Goal: Task Accomplishment & Management: Manage account settings

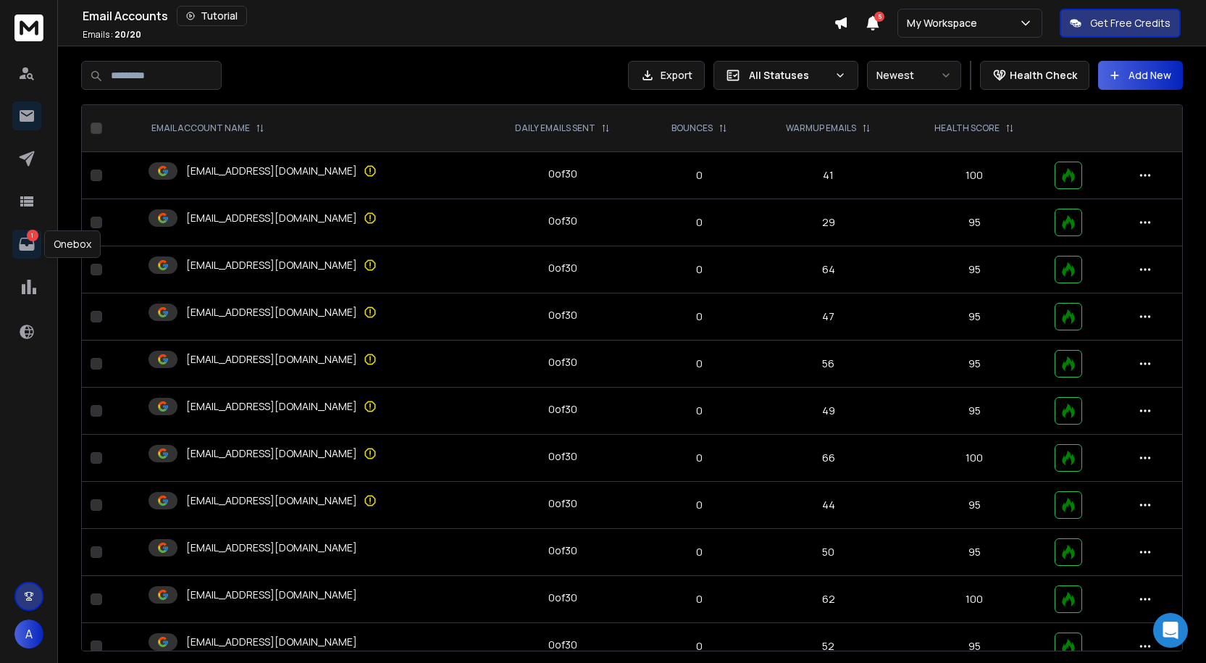
click at [37, 238] on p "1" at bounding box center [33, 236] width 12 height 12
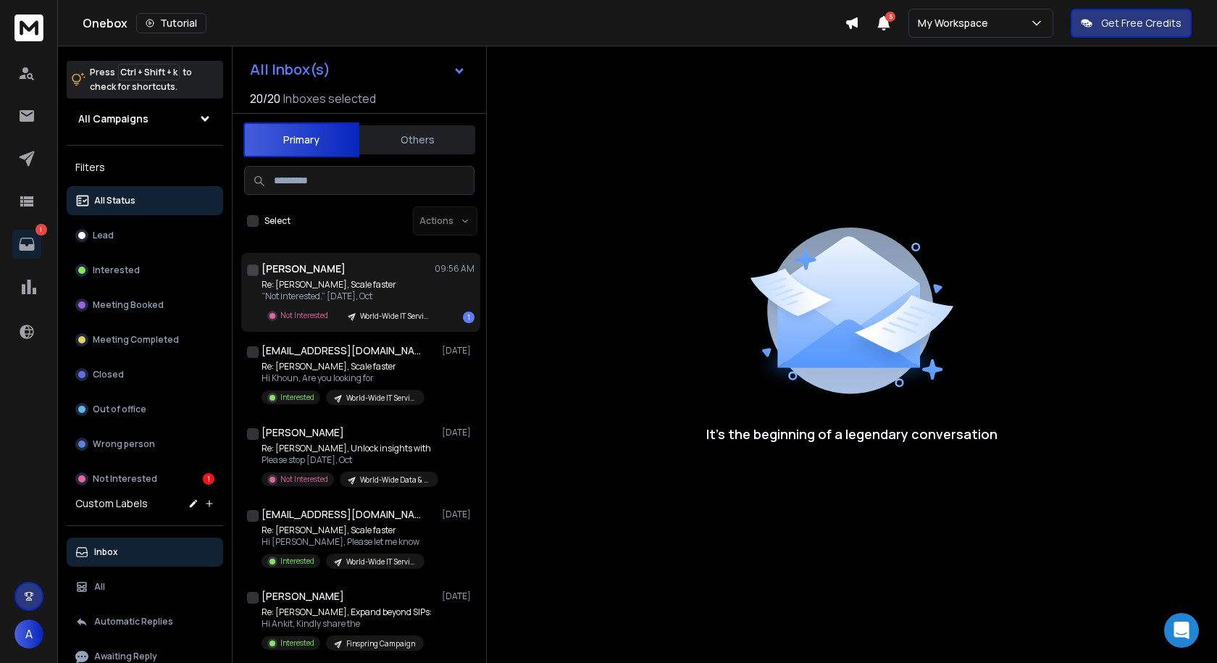
click at [359, 292] on p "“Not interested.” [DATE], Oct" at bounding box center [348, 296] width 174 height 12
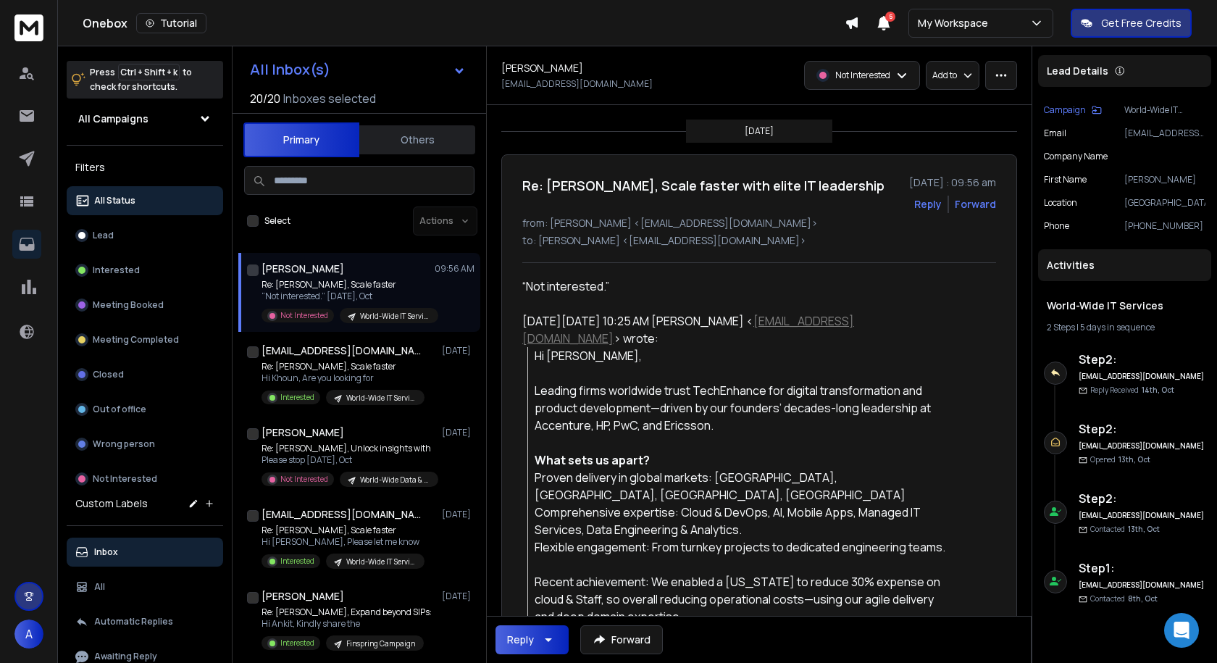
click at [319, 290] on p "Re: [PERSON_NAME], Scale faster" at bounding box center [348, 285] width 174 height 12
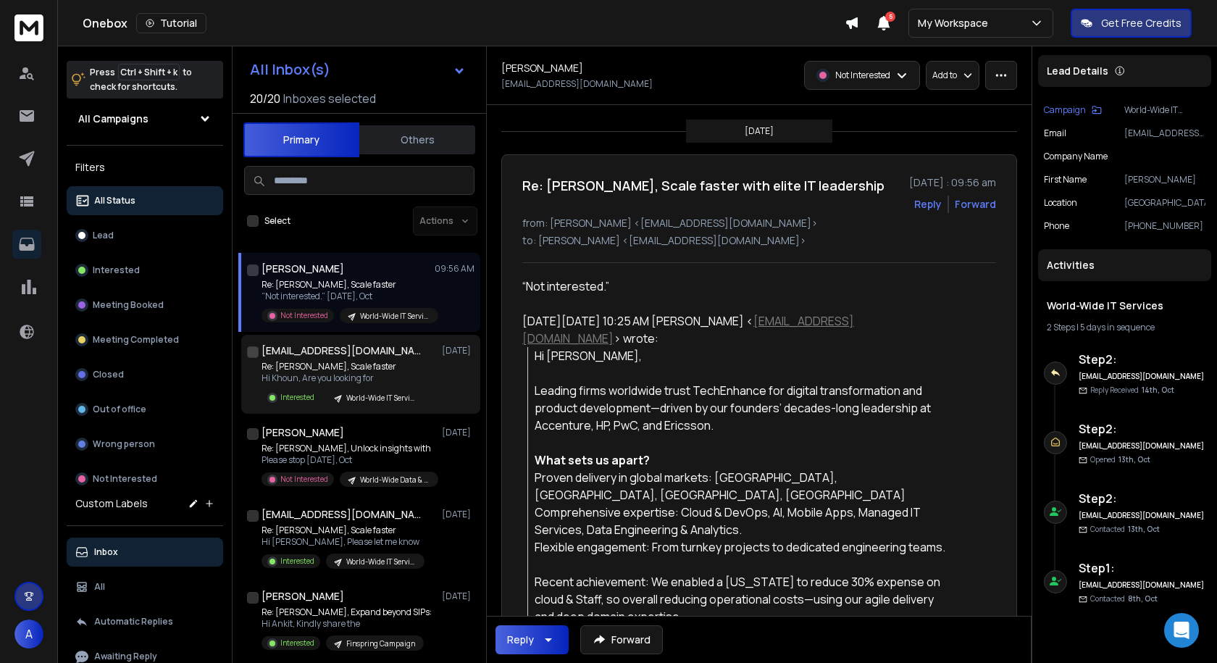
click at [322, 356] on h1 "[EMAIL_ADDRESS][DOMAIN_NAME]" at bounding box center [340, 350] width 159 height 14
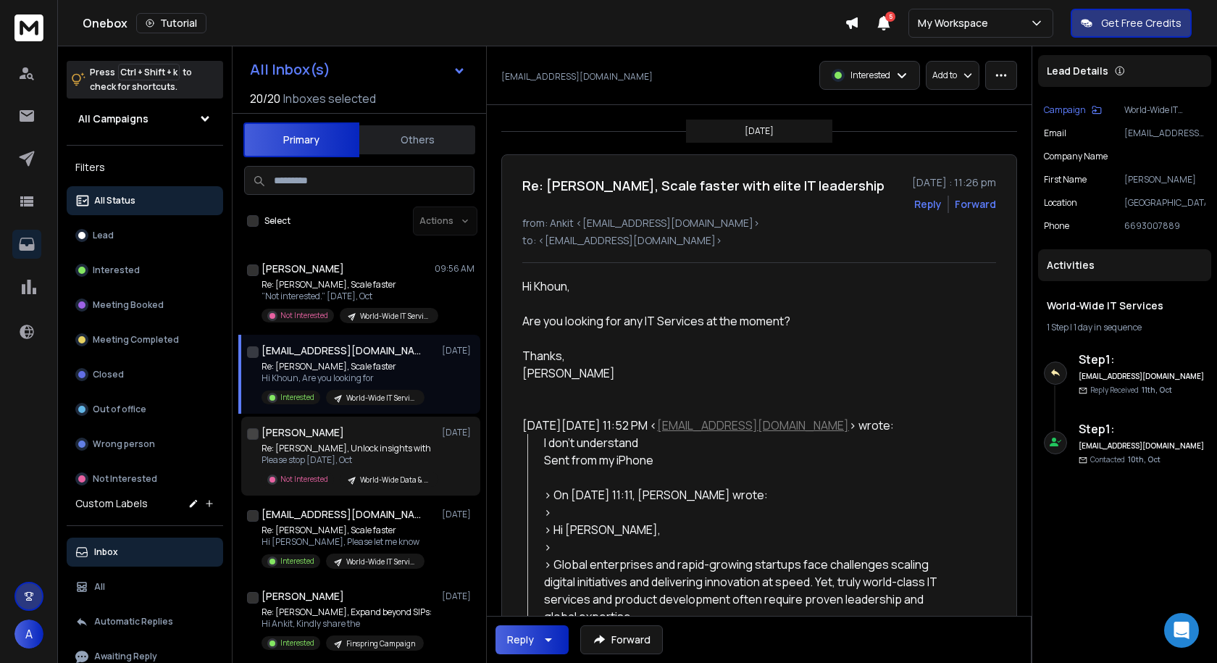
click at [295, 439] on h1 "[PERSON_NAME]" at bounding box center [302, 432] width 83 height 14
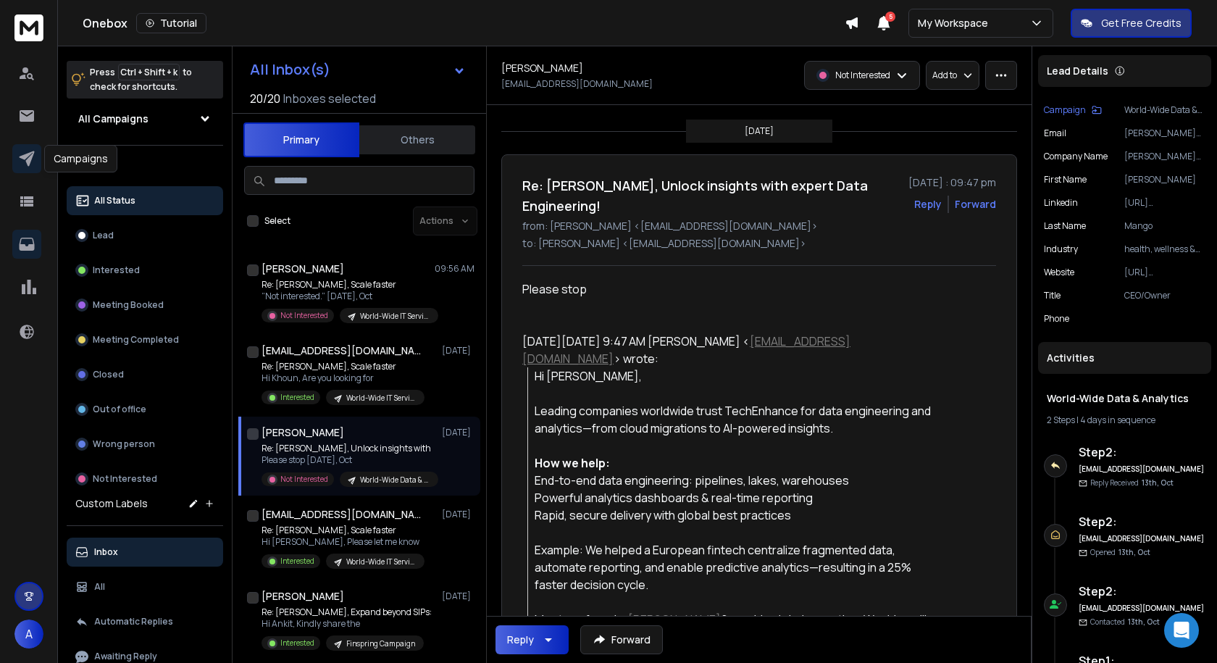
click at [31, 156] on icon at bounding box center [26, 158] width 15 height 15
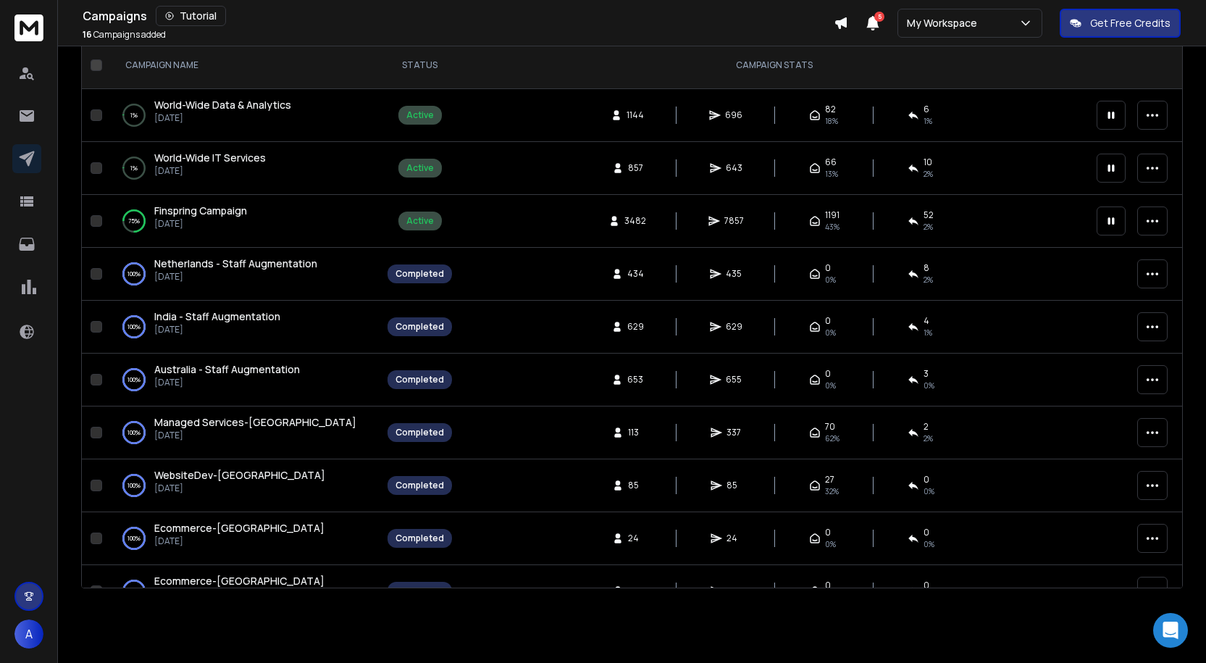
scroll to position [75, 0]
click at [32, 292] on icon at bounding box center [29, 287] width 22 height 22
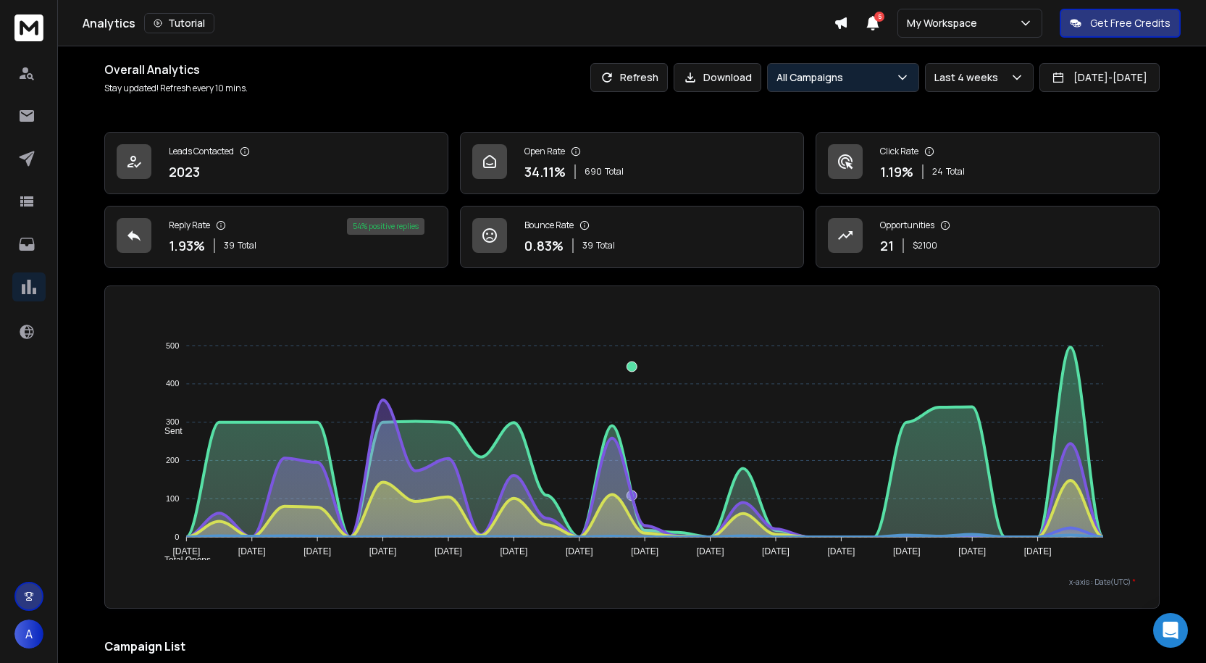
click at [895, 79] on icon at bounding box center [902, 77] width 14 height 14
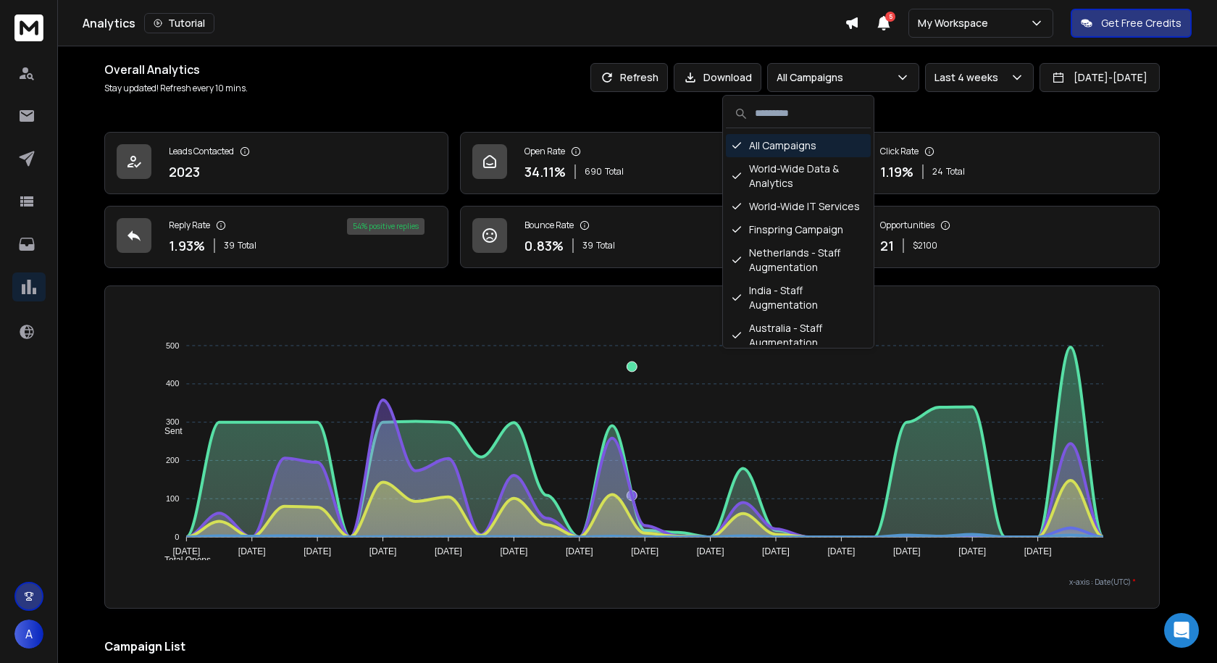
click at [736, 142] on icon at bounding box center [737, 146] width 12 height 12
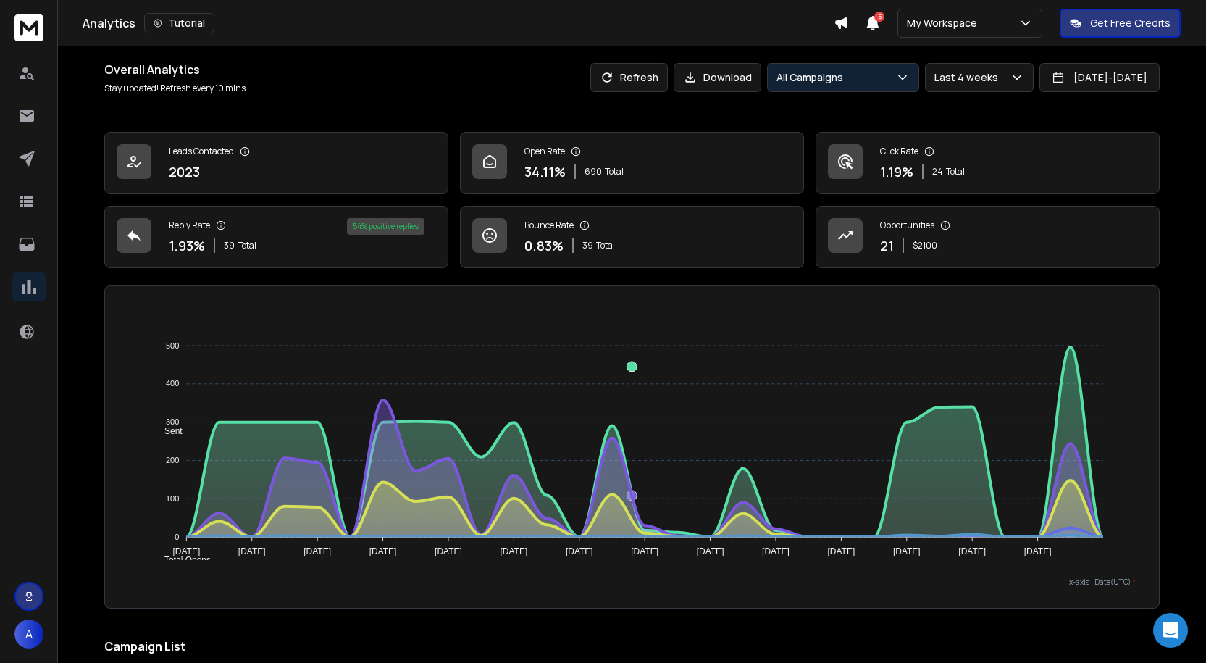
click at [801, 77] on p "All Campaigns" at bounding box center [812, 77] width 72 height 14
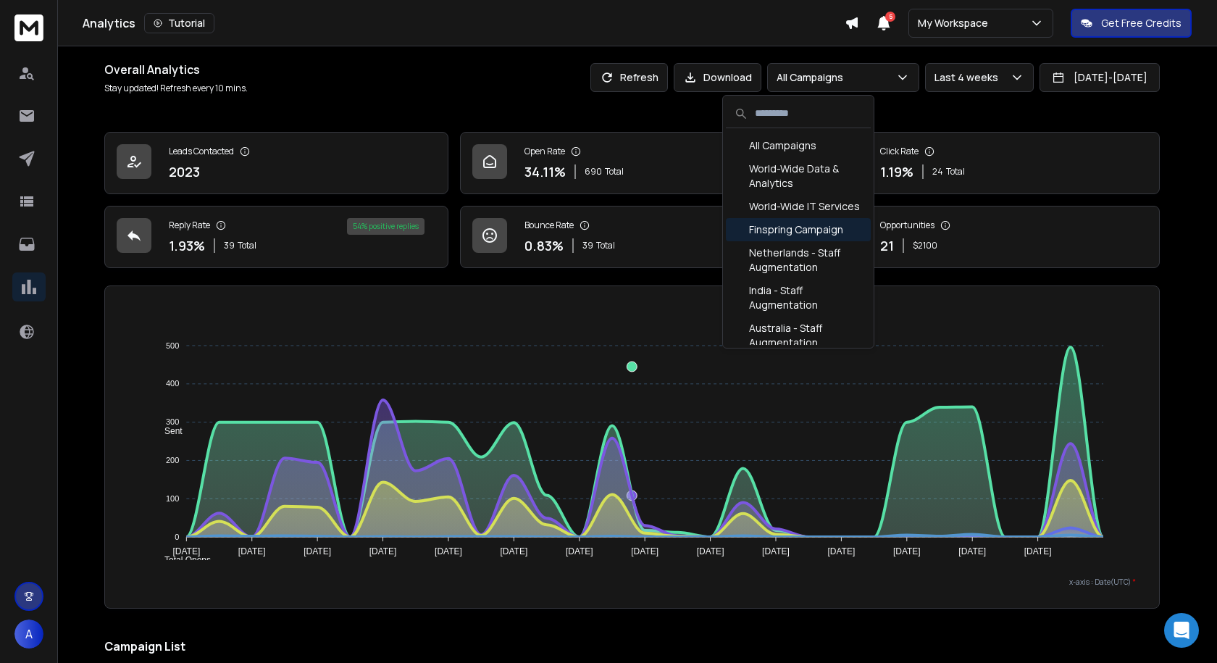
click at [739, 232] on span at bounding box center [736, 229] width 10 height 10
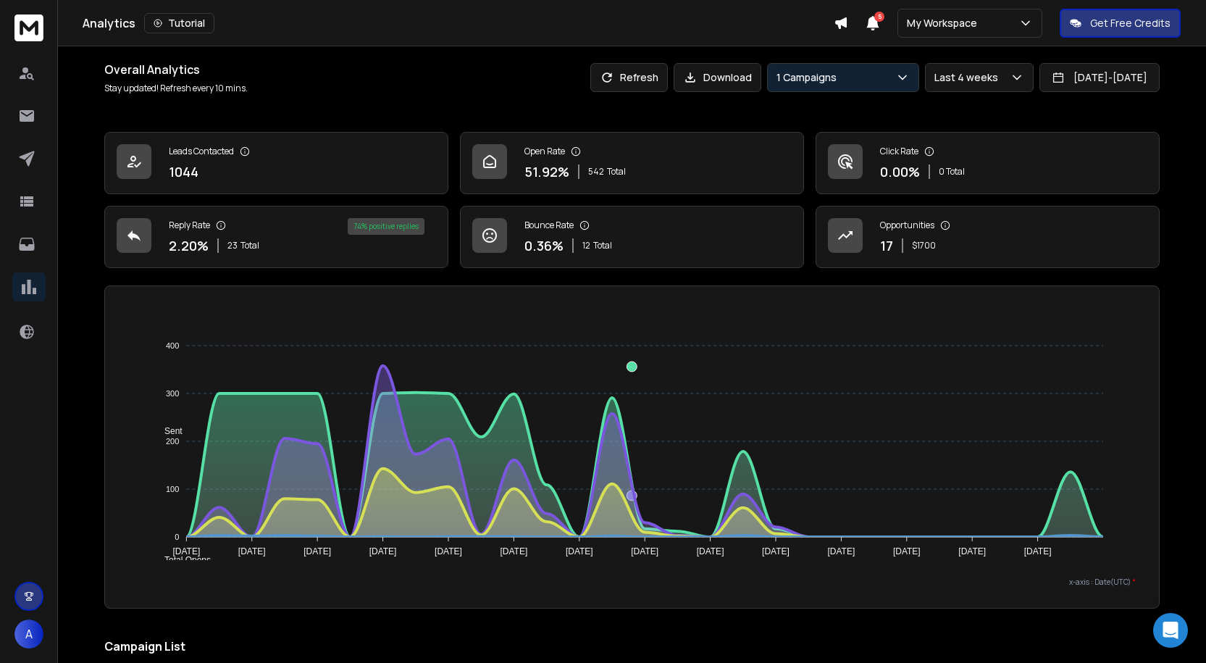
click at [800, 79] on div "1 Campaigns" at bounding box center [842, 77] width 133 height 14
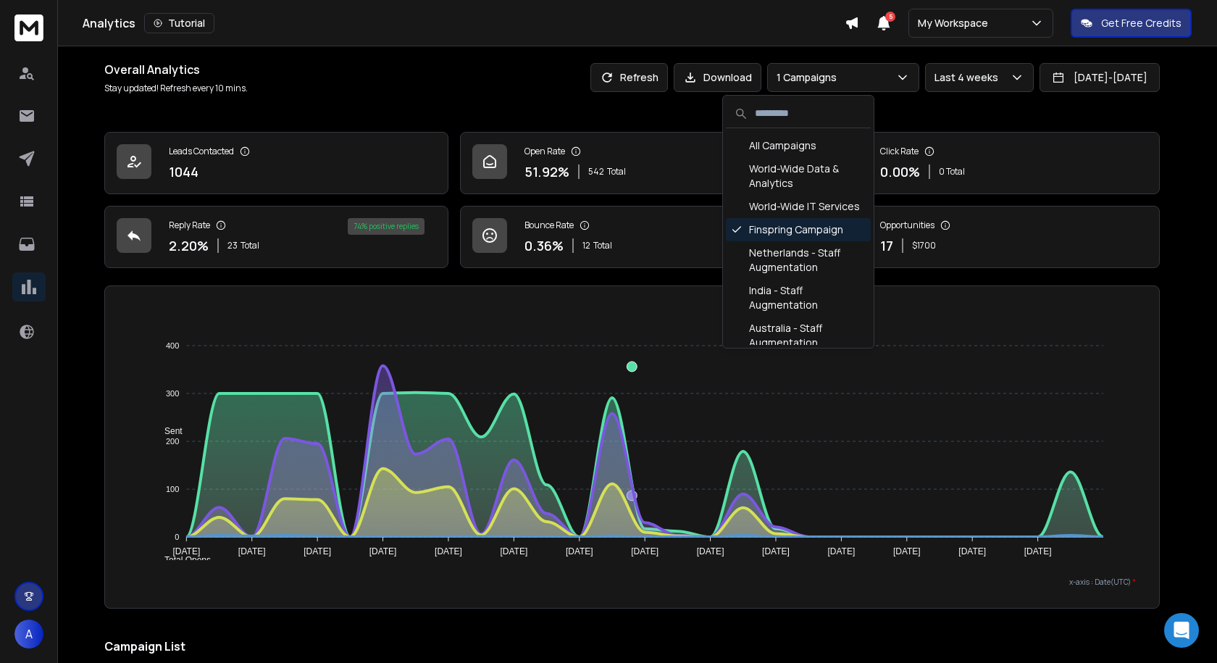
click at [740, 230] on icon at bounding box center [737, 230] width 12 height 12
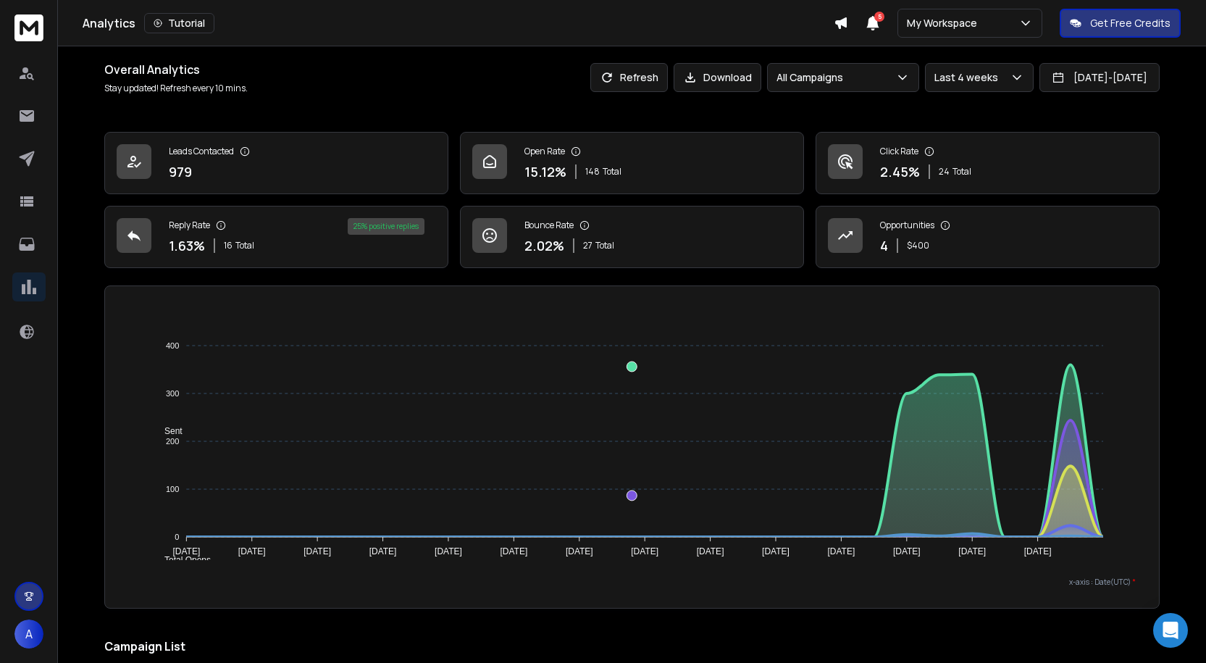
click at [823, 80] on div "All Campaigns" at bounding box center [842, 77] width 133 height 14
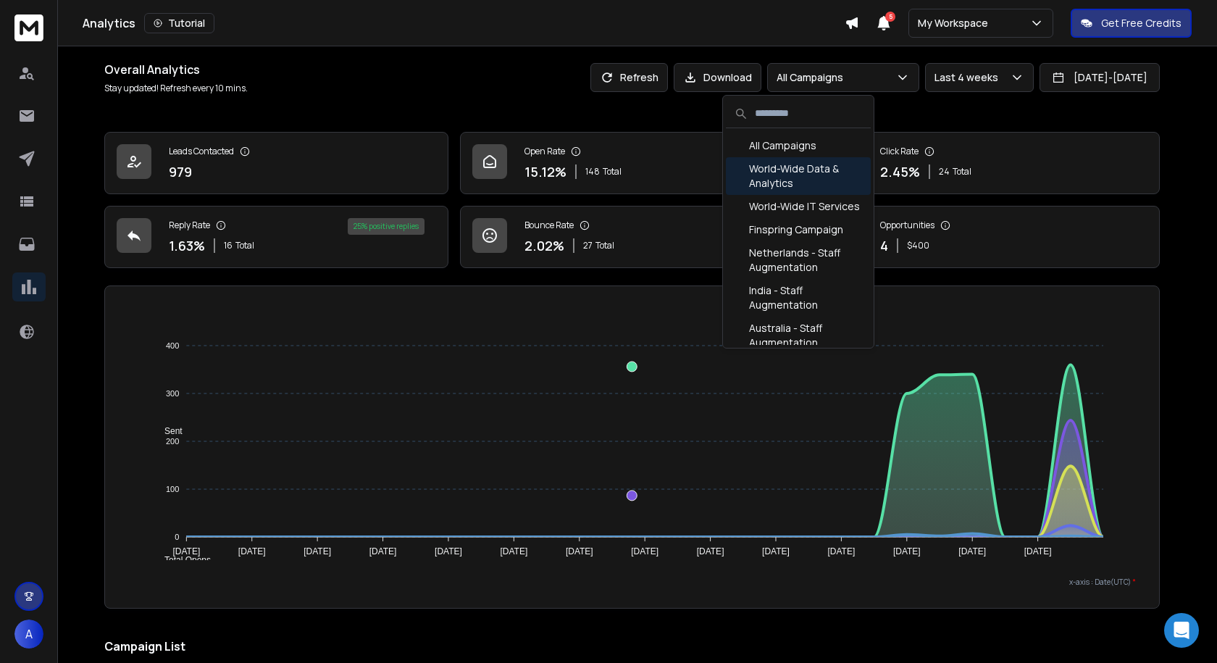
click at [786, 168] on div "World-Wide Data & Analytics" at bounding box center [798, 176] width 145 height 38
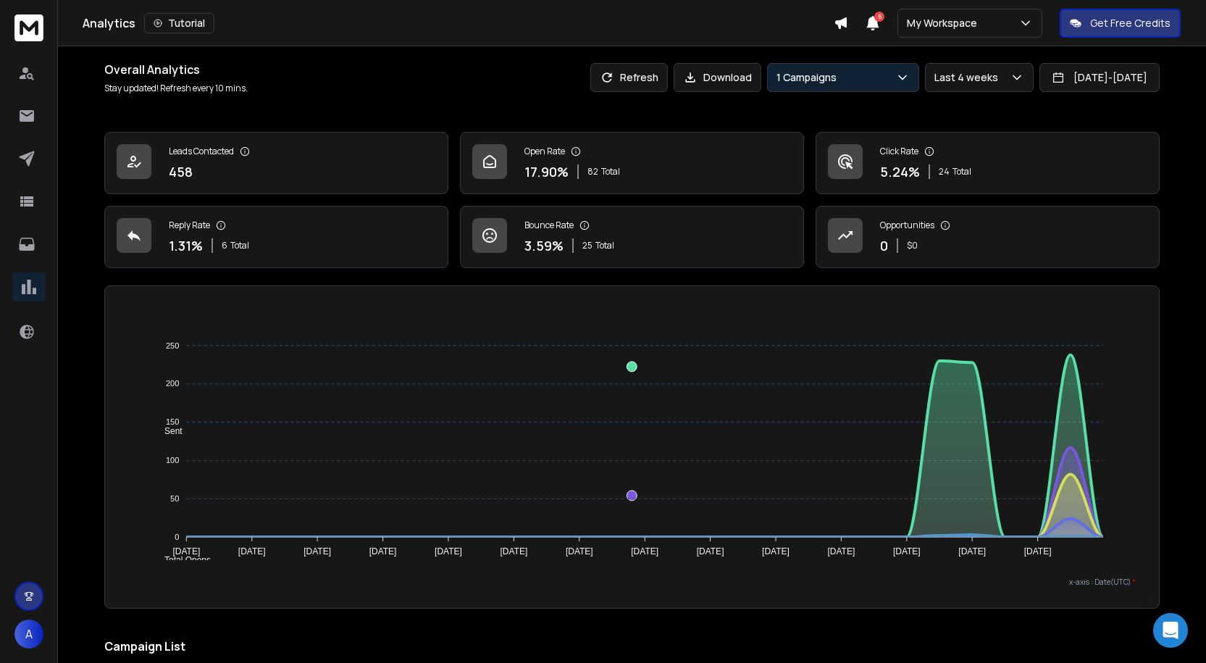
click at [776, 82] on p "1 Campaigns" at bounding box center [809, 77] width 66 height 14
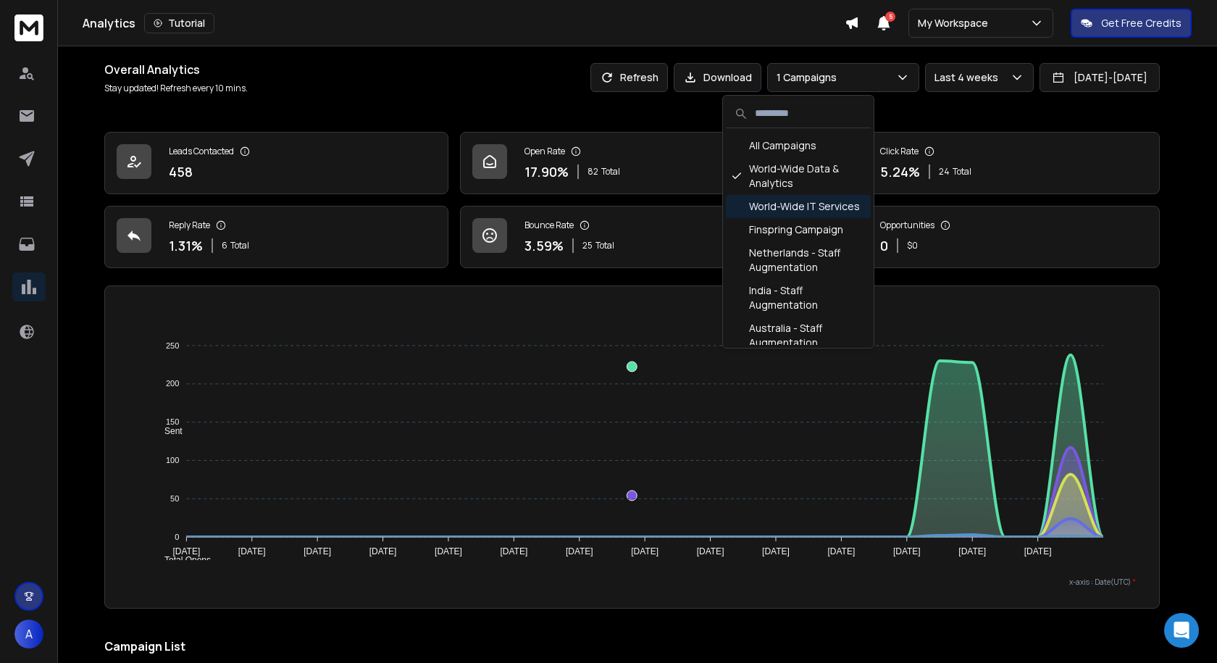
click at [752, 205] on div "World-Wide IT Services" at bounding box center [798, 206] width 145 height 23
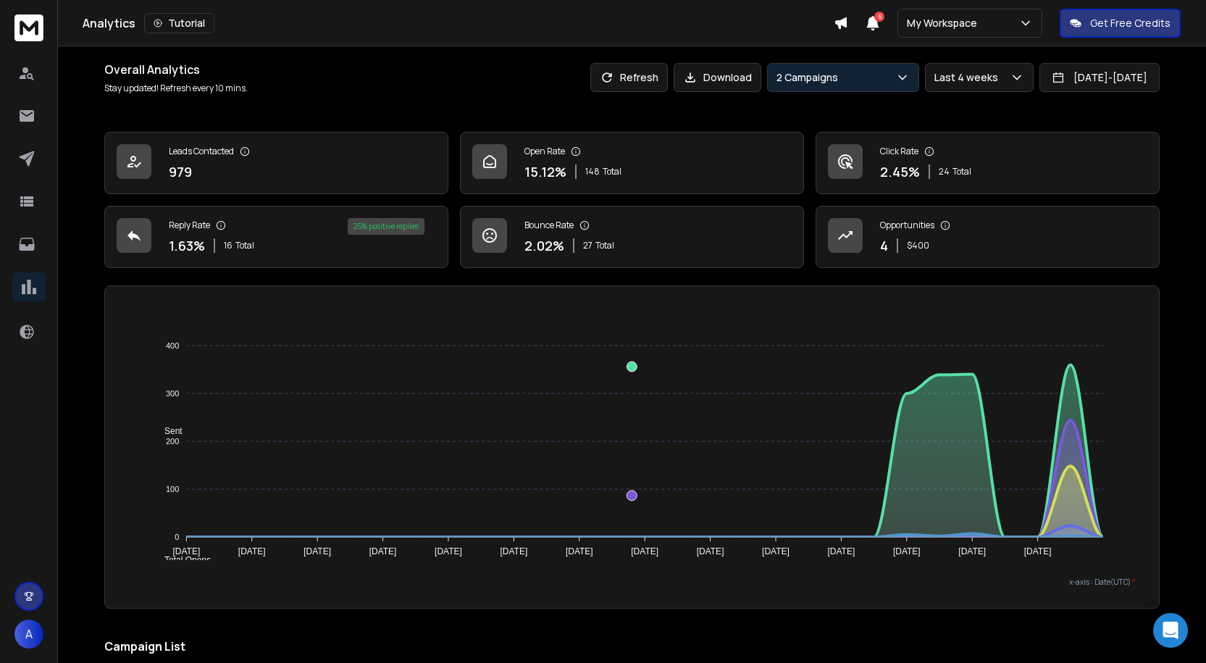
click at [809, 75] on div "2 Campaigns" at bounding box center [842, 77] width 133 height 14
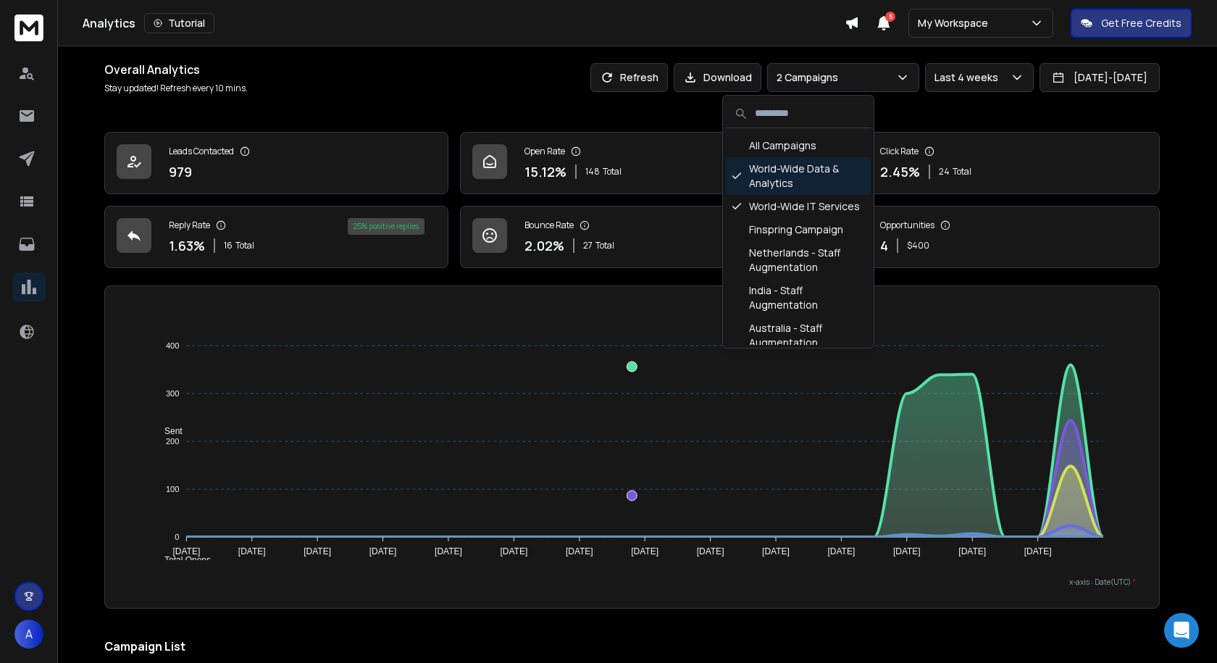
click at [770, 174] on div "World-Wide Data & Analytics" at bounding box center [798, 176] width 145 height 38
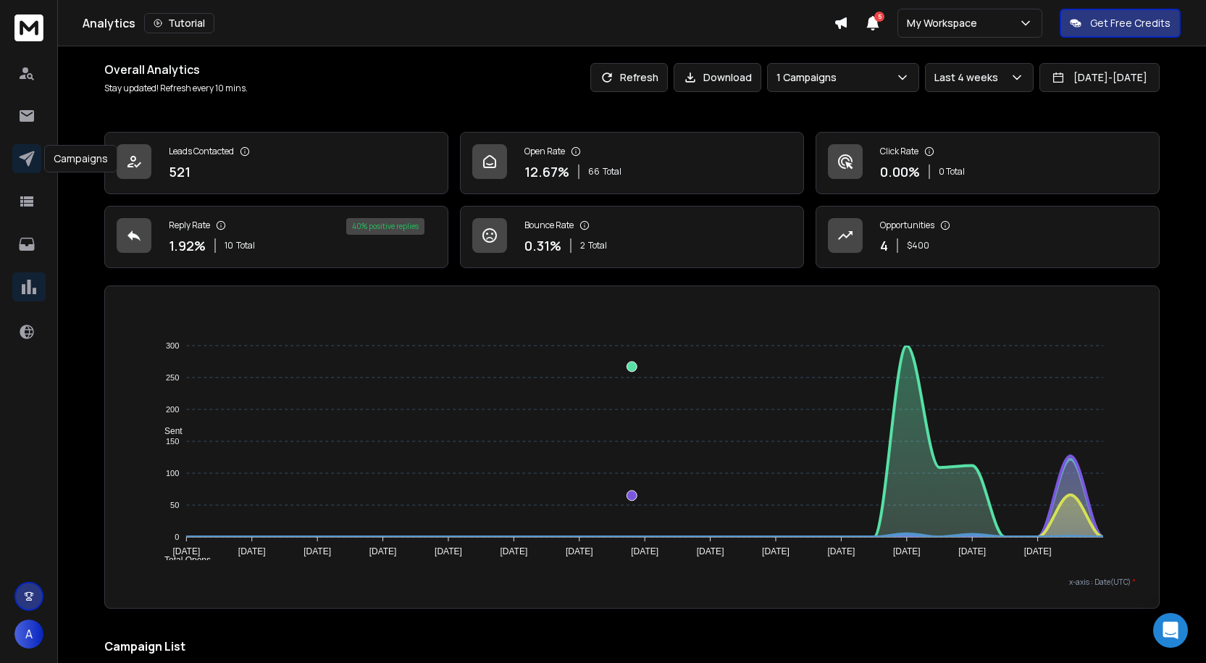
click at [38, 155] on link at bounding box center [26, 158] width 29 height 29
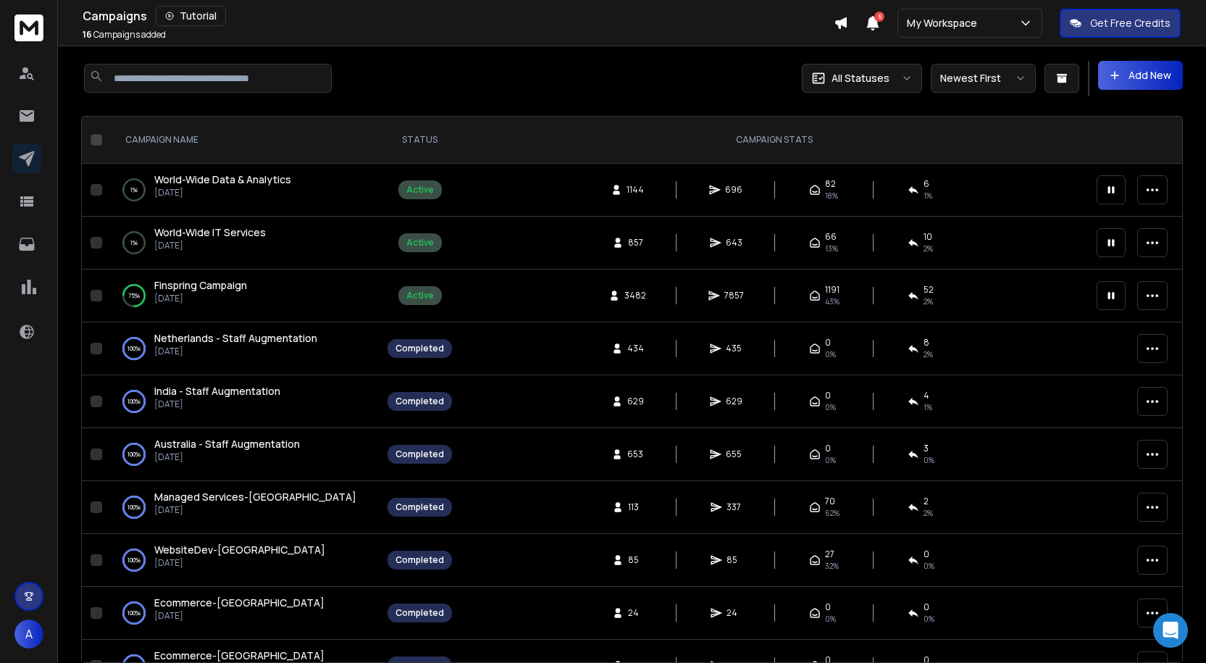
click at [228, 287] on span "Finspring Campaign" at bounding box center [200, 285] width 93 height 14
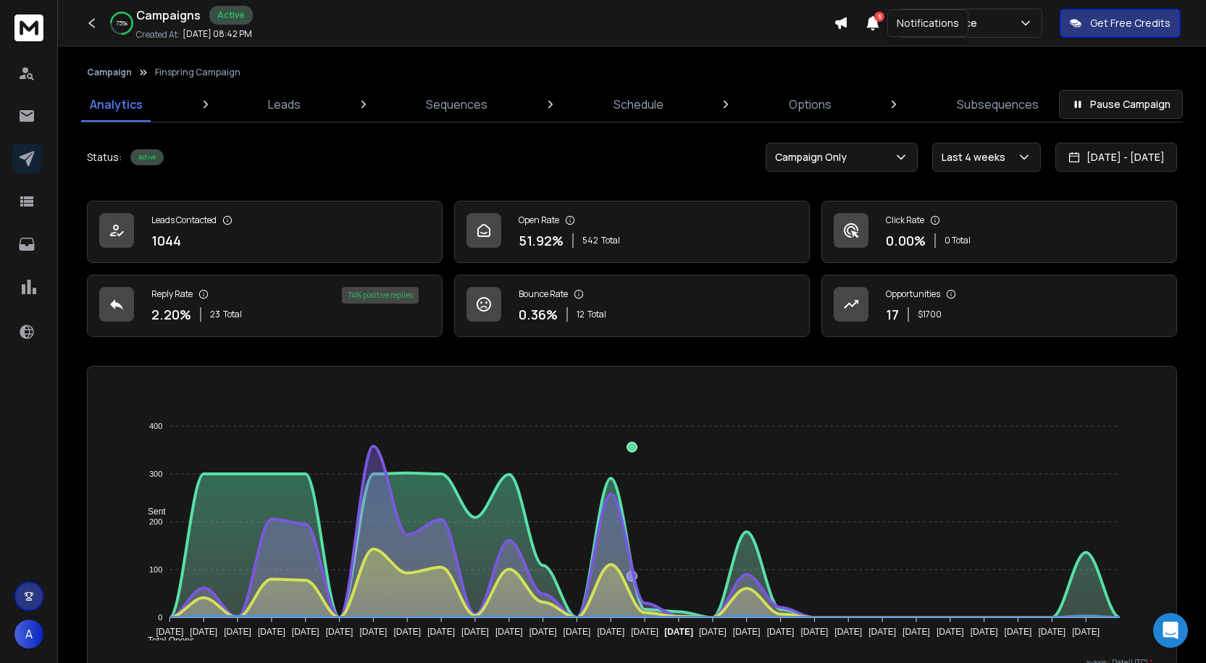
click at [883, 19] on span "5" at bounding box center [879, 17] width 10 height 10
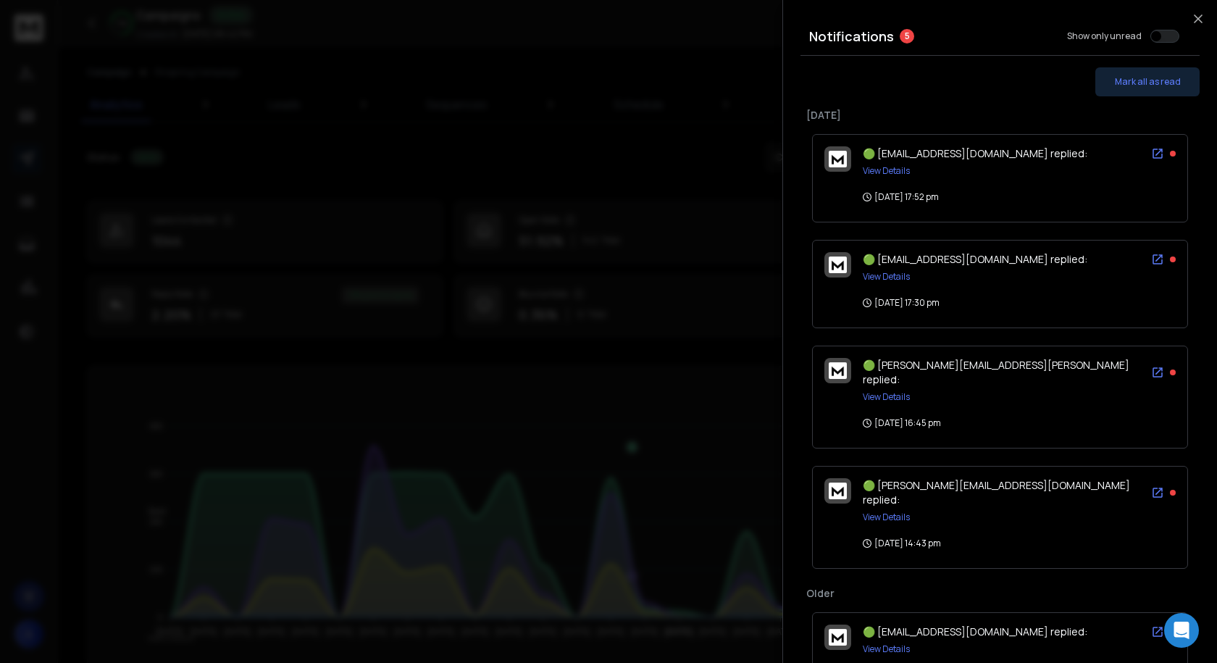
click at [1151, 83] on span "Mark all as read" at bounding box center [1148, 82] width 66 height 12
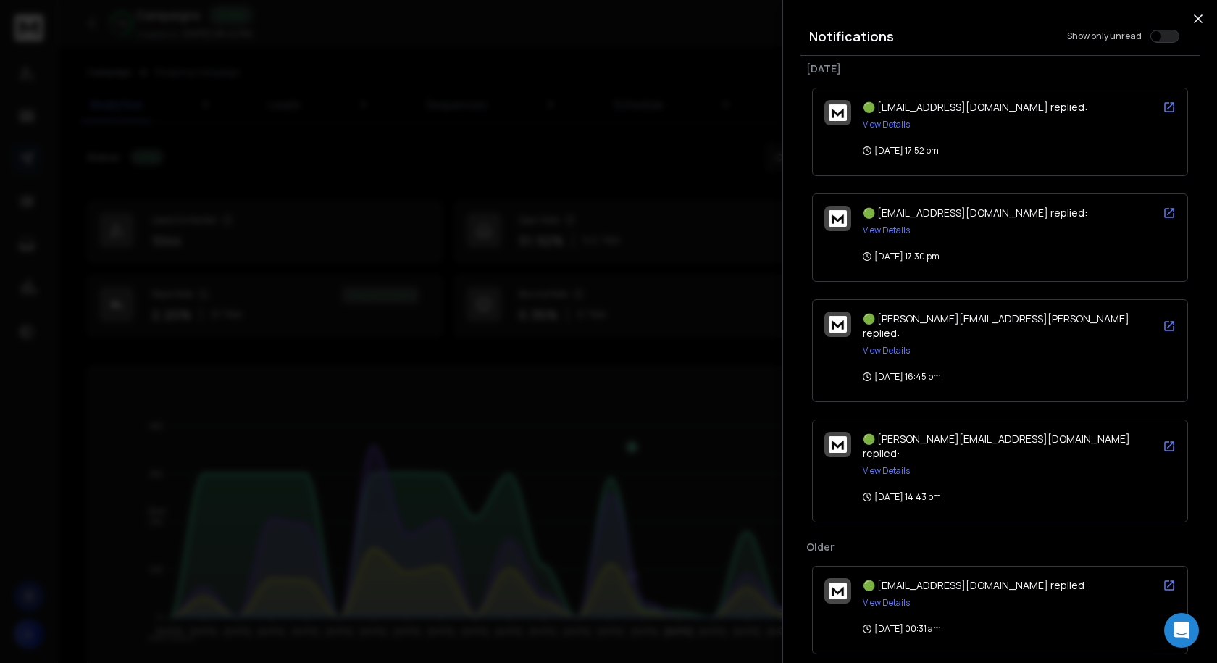
click at [1196, 21] on icon "button" at bounding box center [1197, 18] width 7 height 7
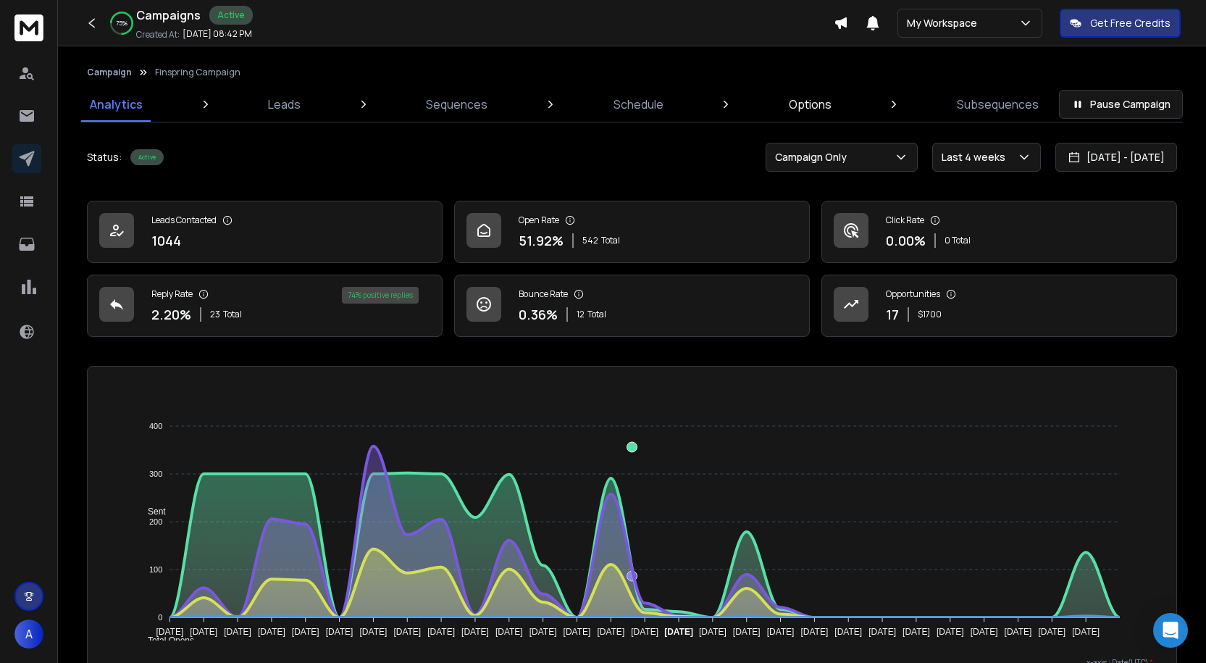
click at [824, 104] on p "Options" at bounding box center [810, 104] width 43 height 17
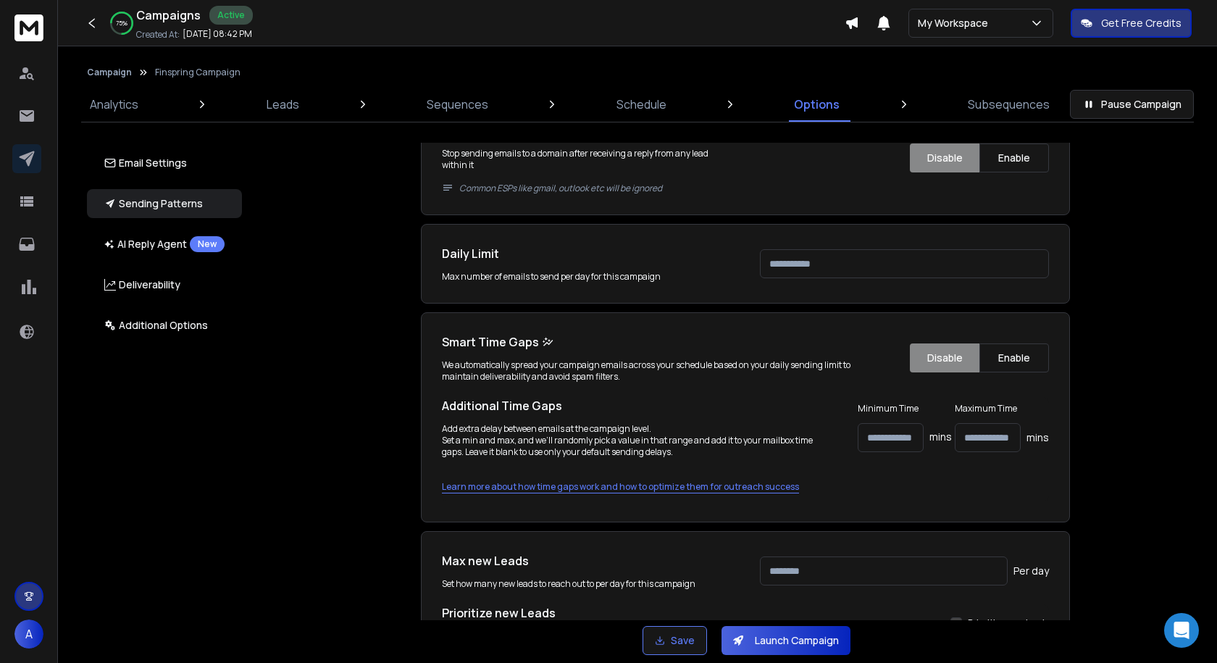
scroll to position [589, 0]
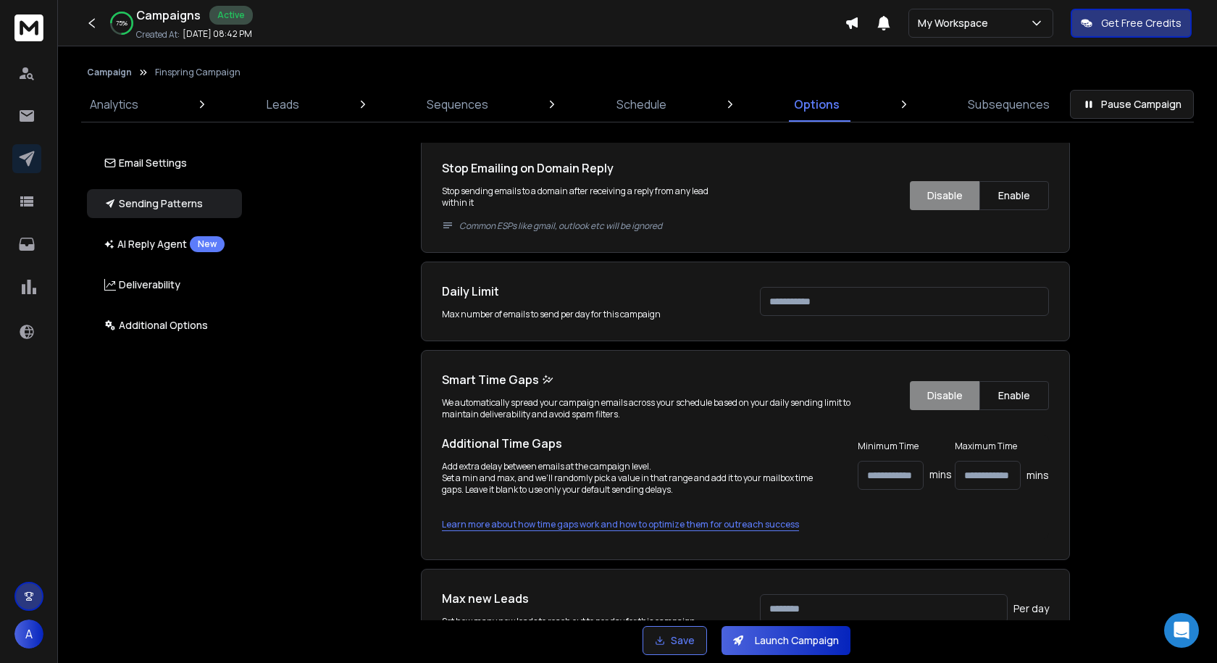
drag, startPoint x: 786, startPoint y: 300, endPoint x: 721, endPoint y: 296, distance: 64.6
click at [721, 296] on div "Daily Limit Max number of emails to send per day for this campaign ***" at bounding box center [745, 301] width 607 height 38
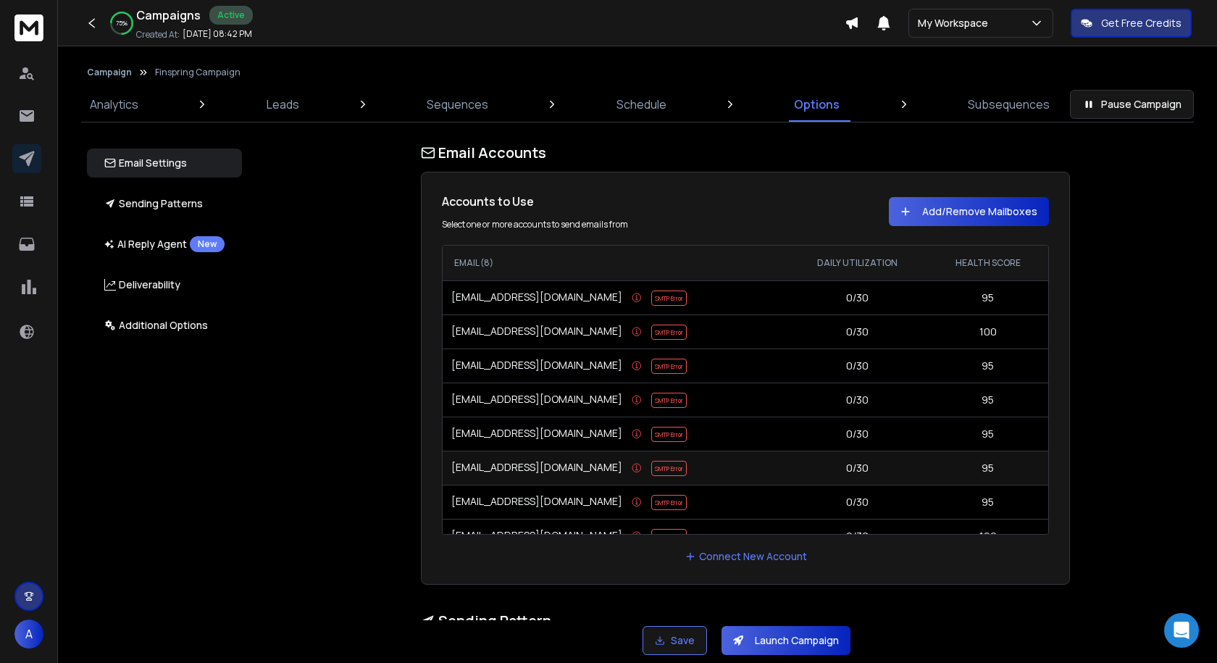
scroll to position [19, 0]
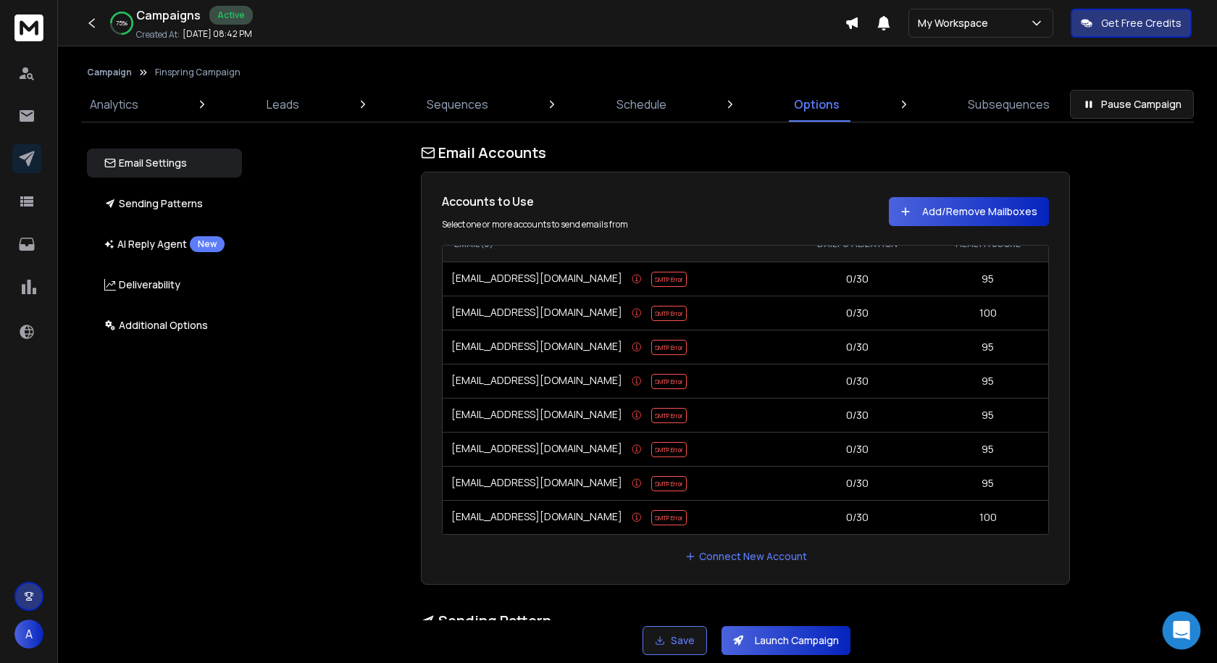
click at [1180, 635] on icon "Open Intercom Messenger" at bounding box center [1180, 630] width 17 height 19
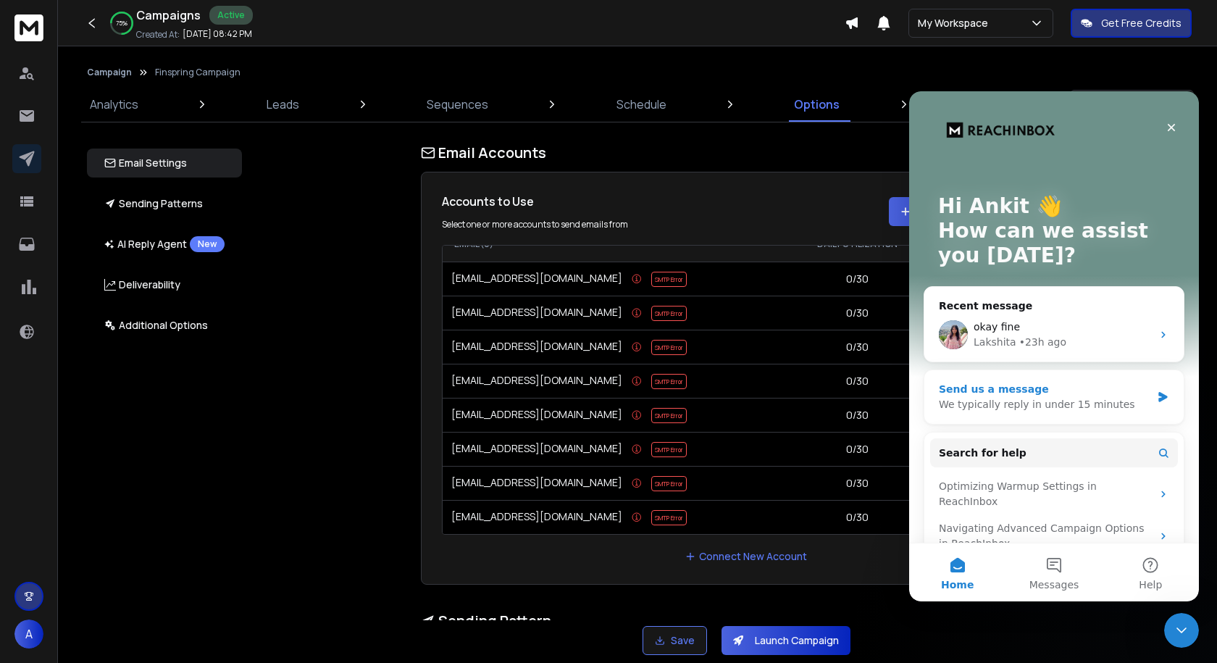
scroll to position [0, 0]
click at [1036, 340] on div "• 23h ago" at bounding box center [1042, 342] width 47 height 15
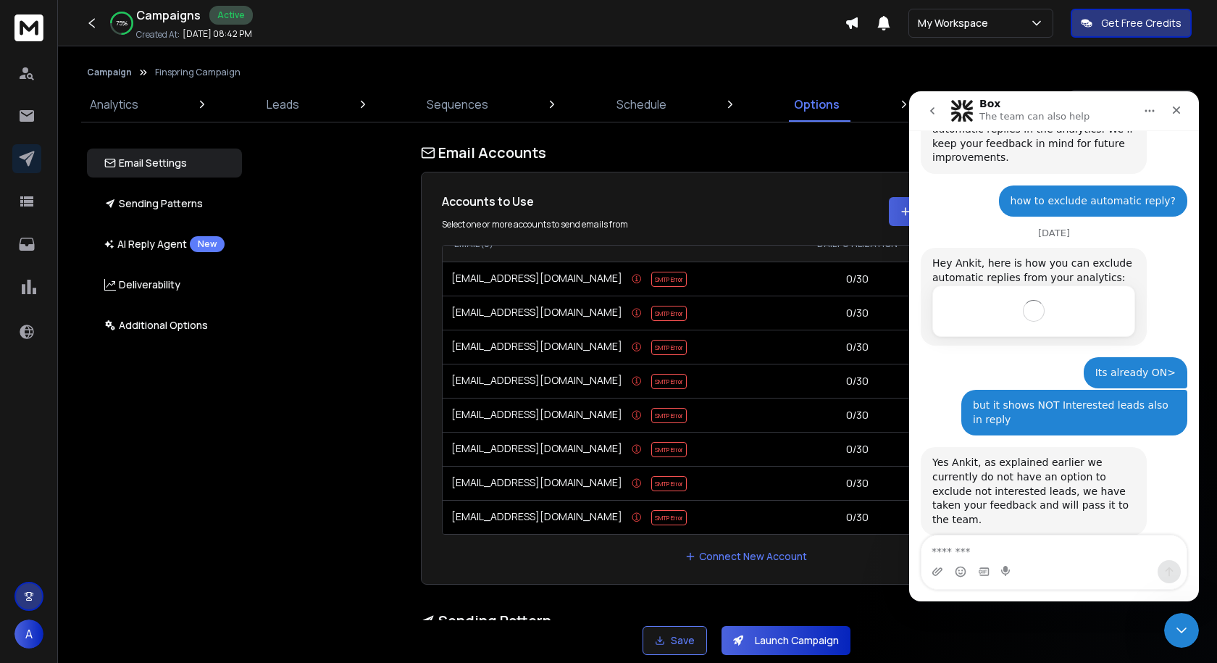
scroll to position [889, 0]
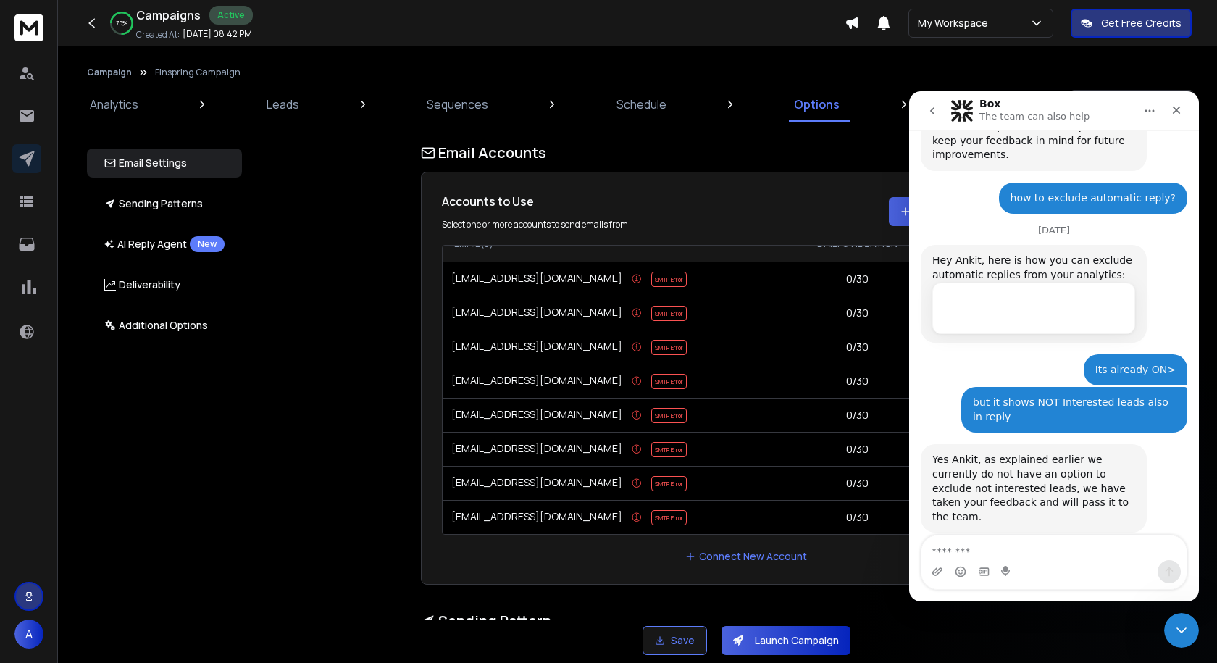
click at [1010, 548] on textarea "Message…" at bounding box center [1053, 547] width 265 height 25
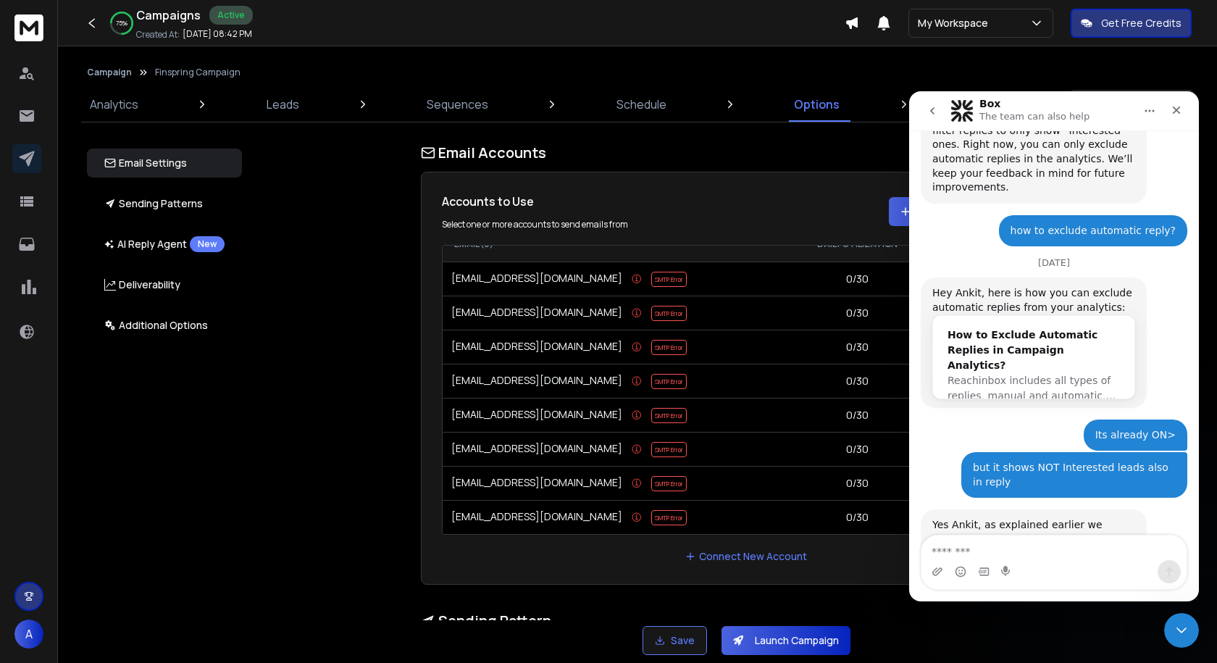
scroll to position [954, 0]
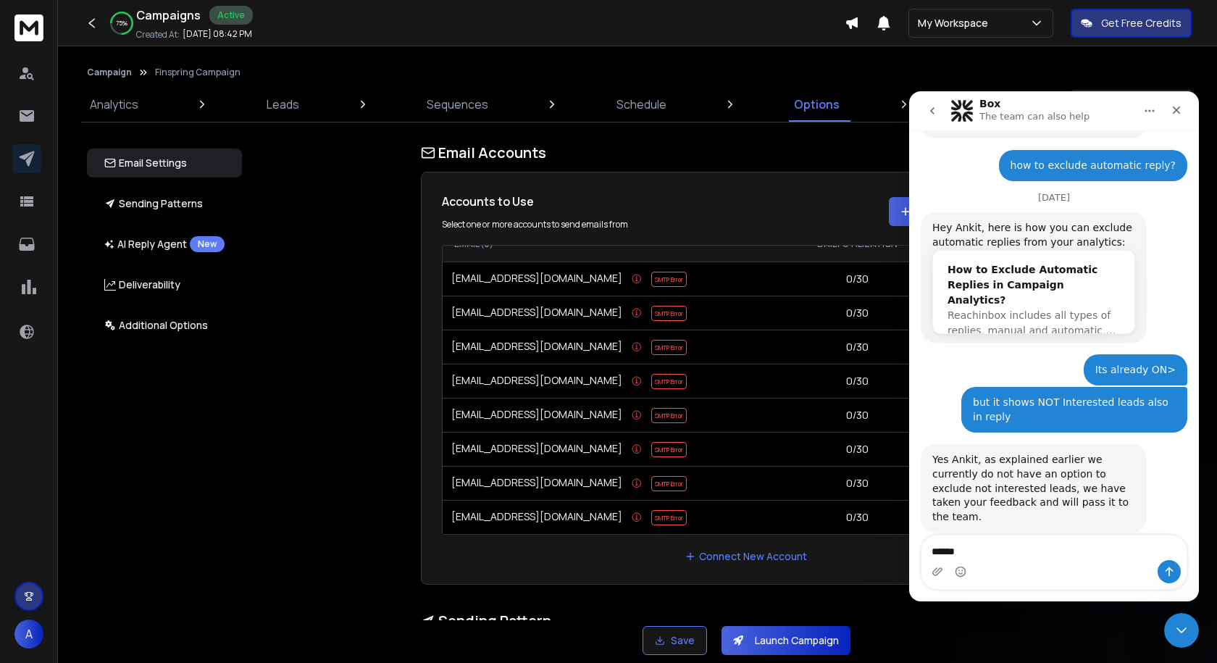
type textarea "*******"
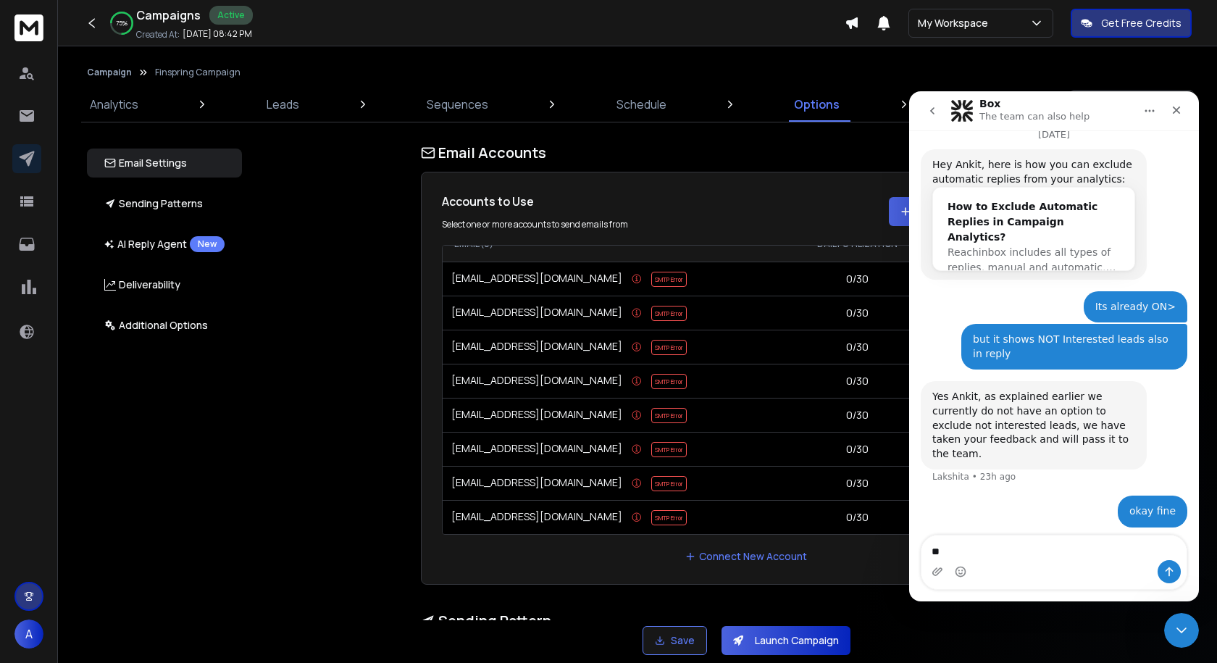
type textarea "*"
type textarea "**********"
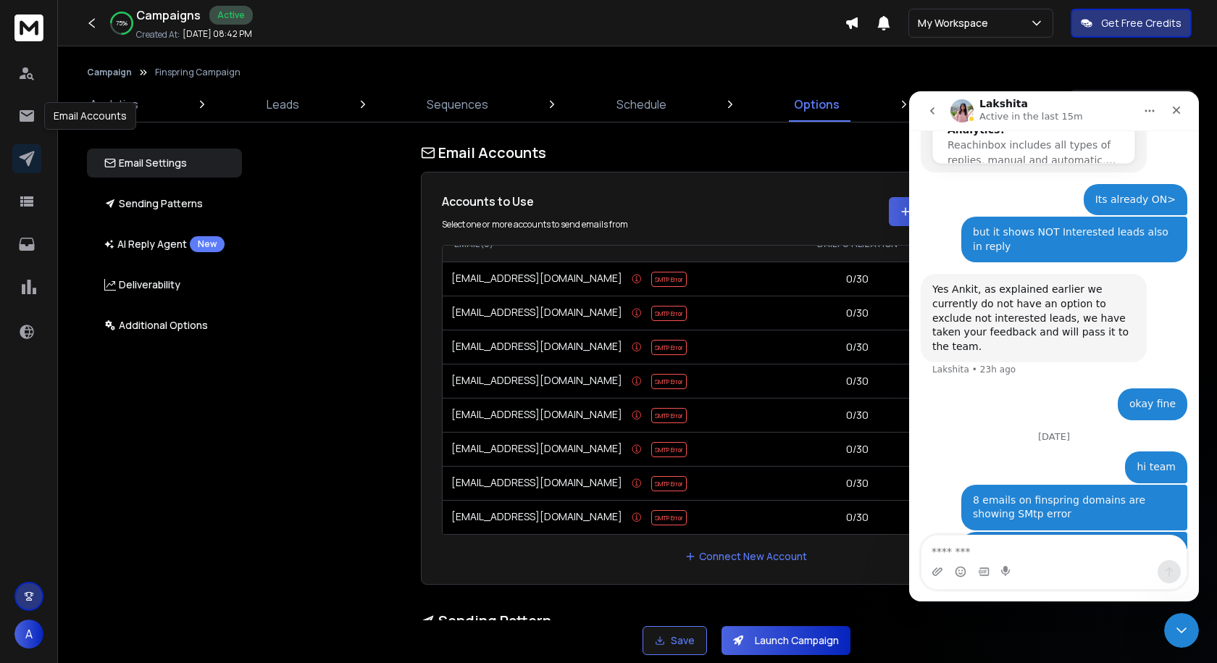
scroll to position [1126, 0]
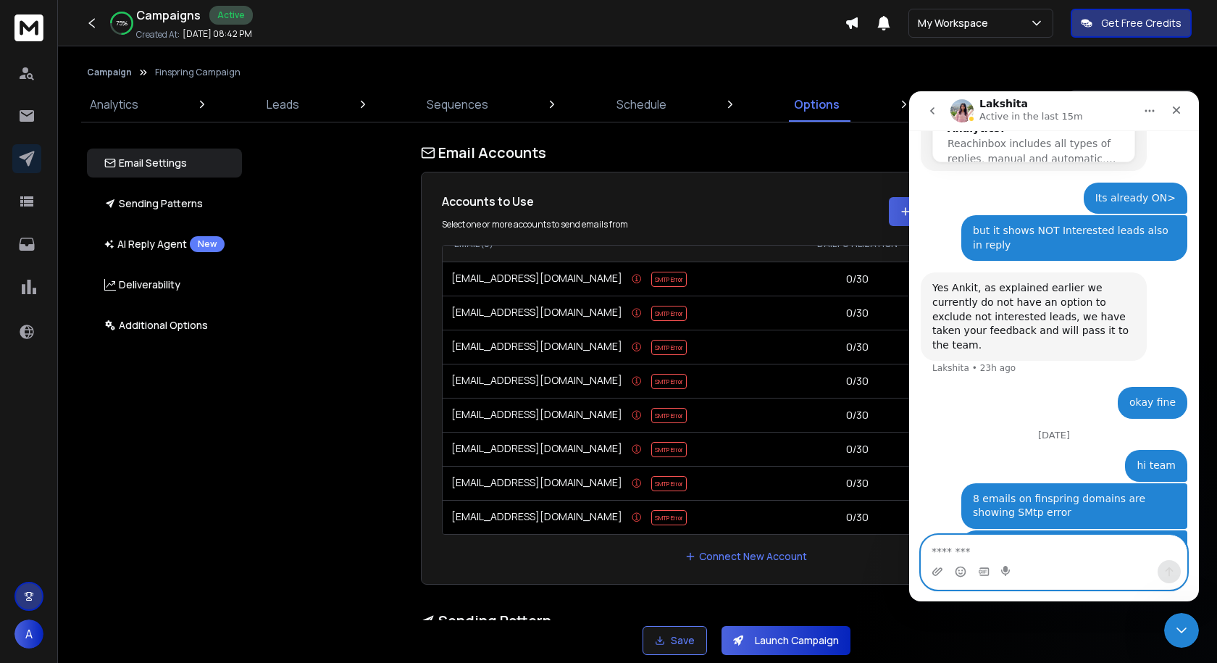
click at [974, 551] on textarea "Message…" at bounding box center [1053, 547] width 265 height 25
type textarea "**********"
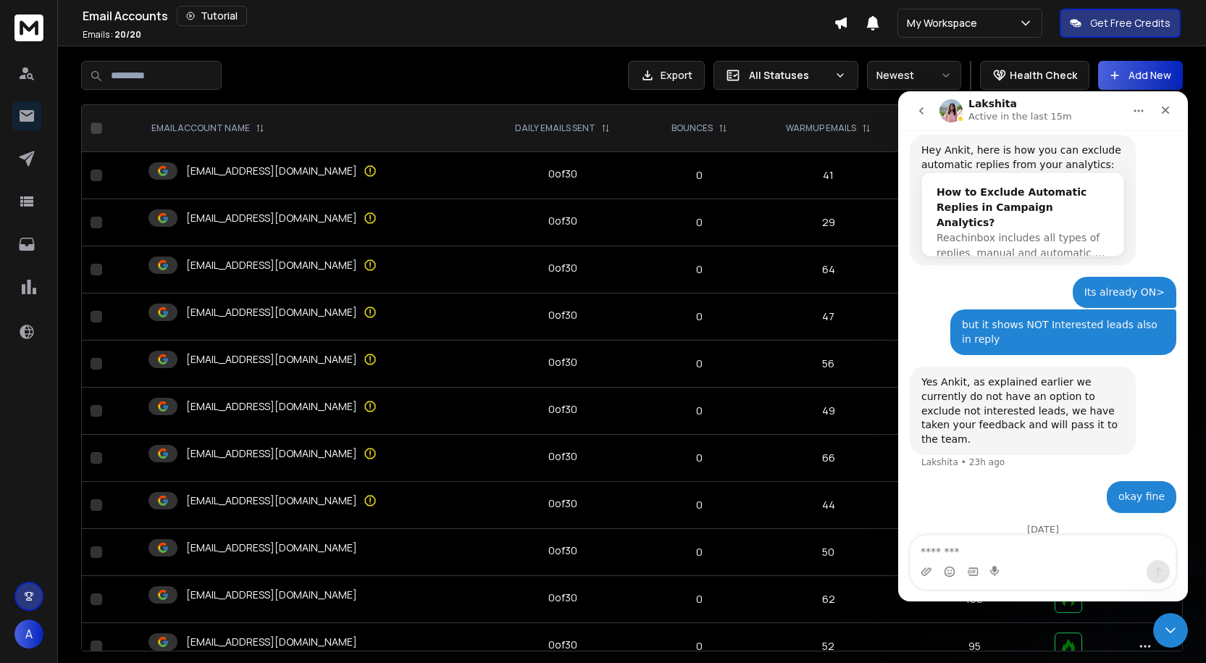
scroll to position [1065, 0]
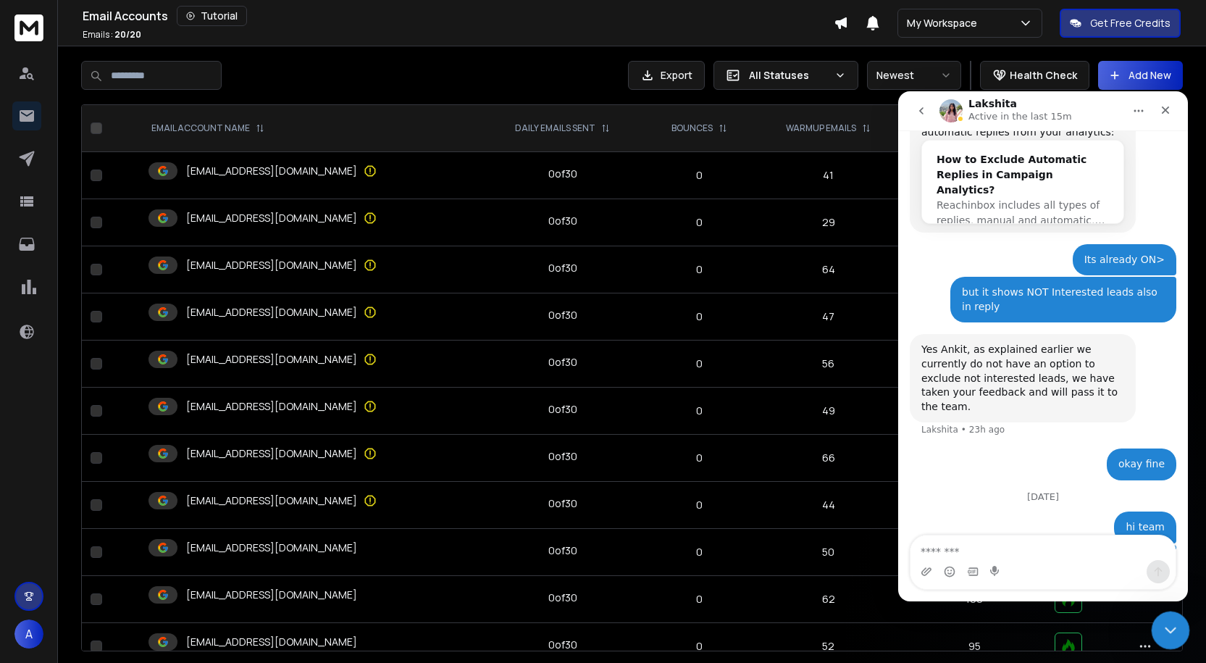
click at [1163, 624] on icon "Close Intercom Messenger" at bounding box center [1167, 627] width 17 height 17
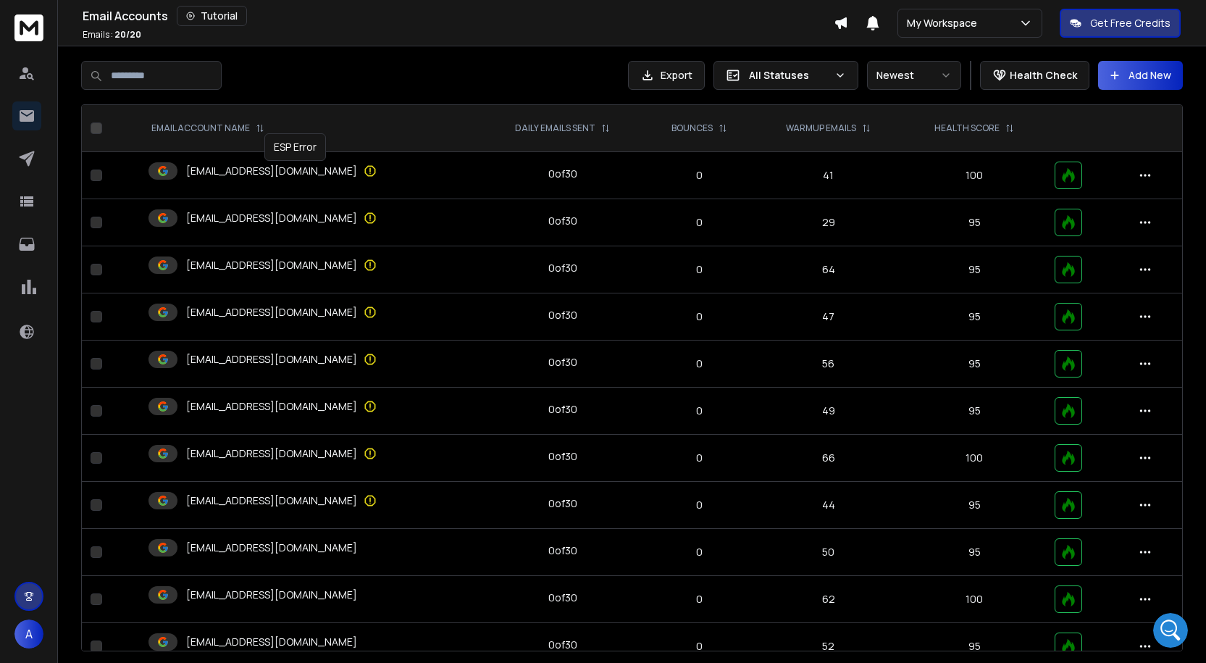
click at [365, 168] on icon at bounding box center [370, 171] width 11 height 11
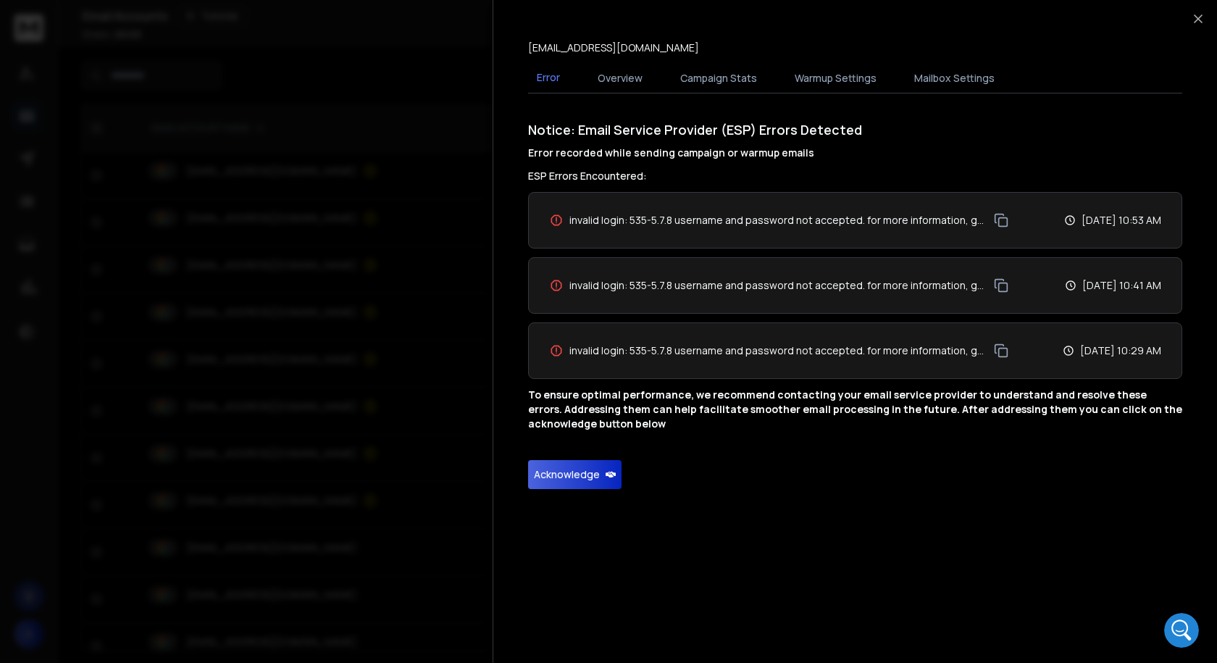
click at [579, 469] on button "Acknowledge" at bounding box center [574, 474] width 93 height 29
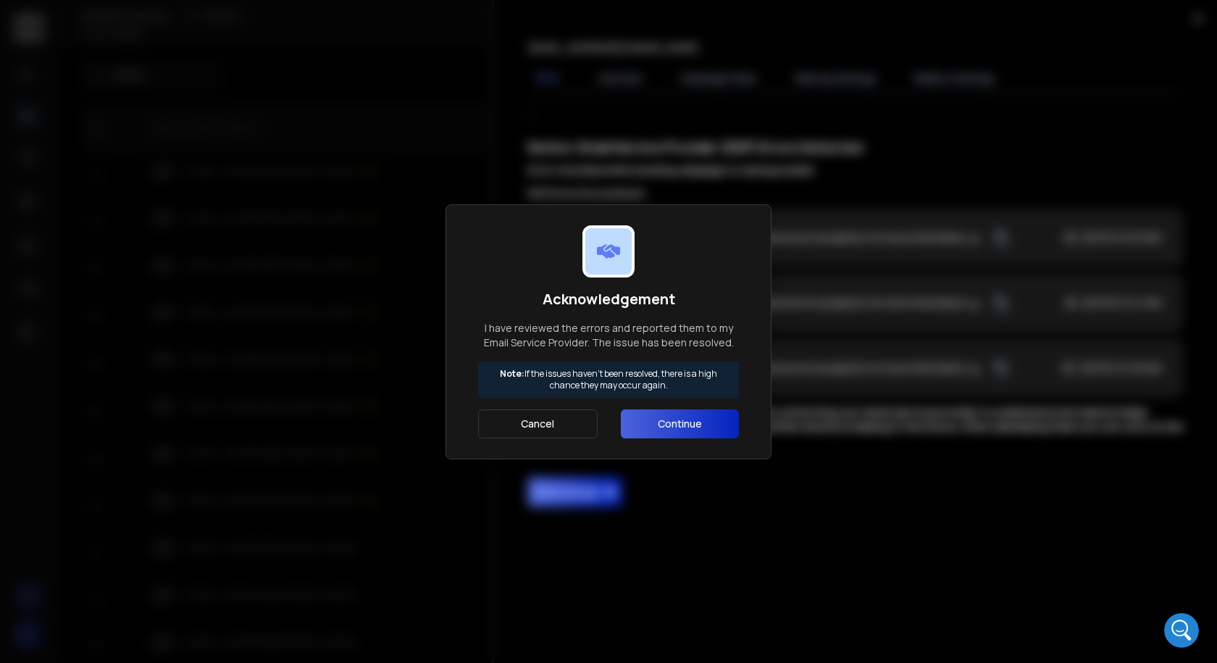
click at [876, 212] on div "Acknowledgement I have reviewed the errors and reported them to my Email Servic…" at bounding box center [608, 332] width 1217 height 284
click at [532, 435] on button "Cancel" at bounding box center [537, 423] width 119 height 29
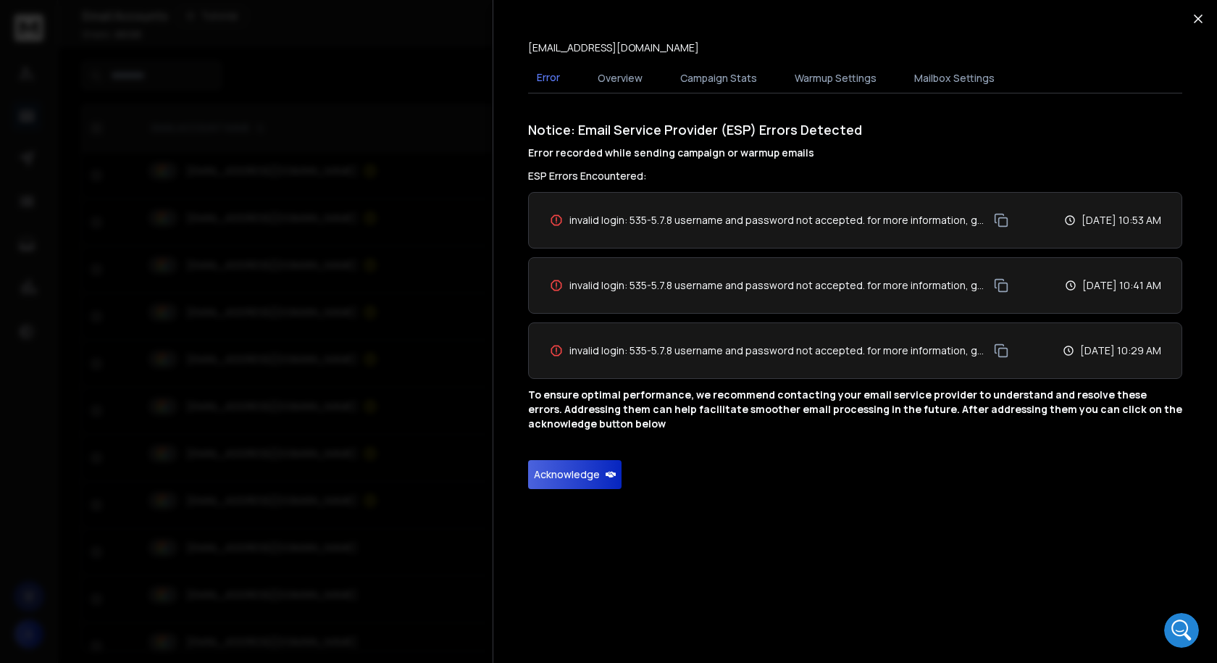
click at [1194, 17] on icon "button" at bounding box center [1197, 18] width 7 height 7
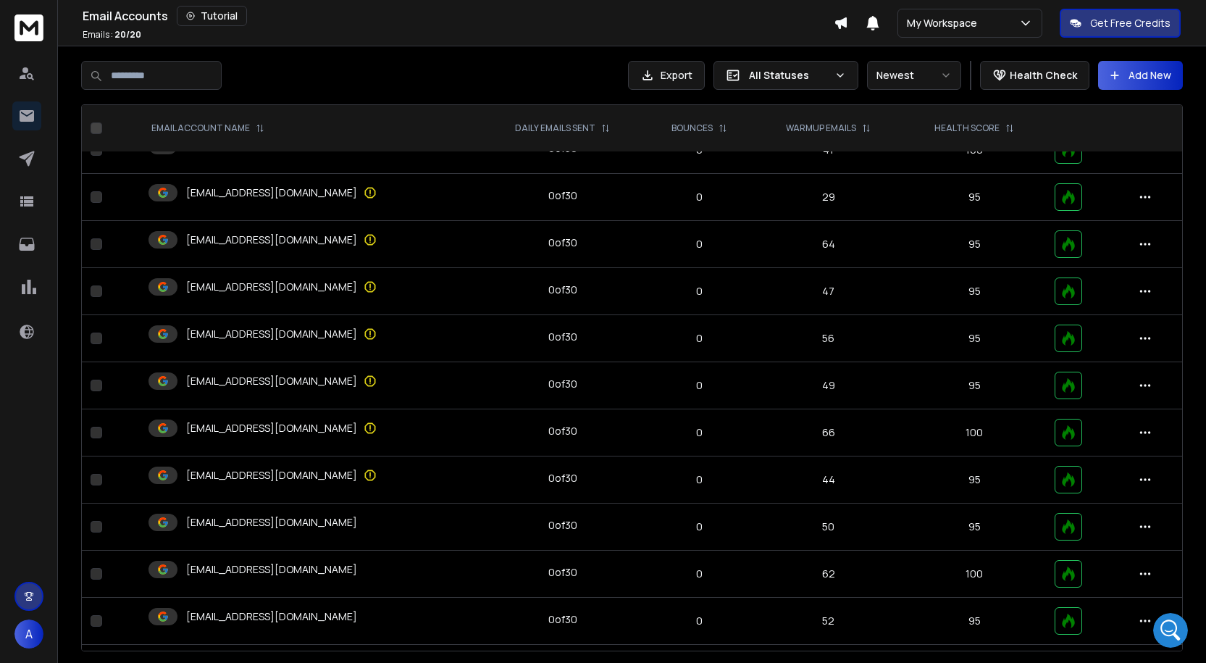
scroll to position [0, 0]
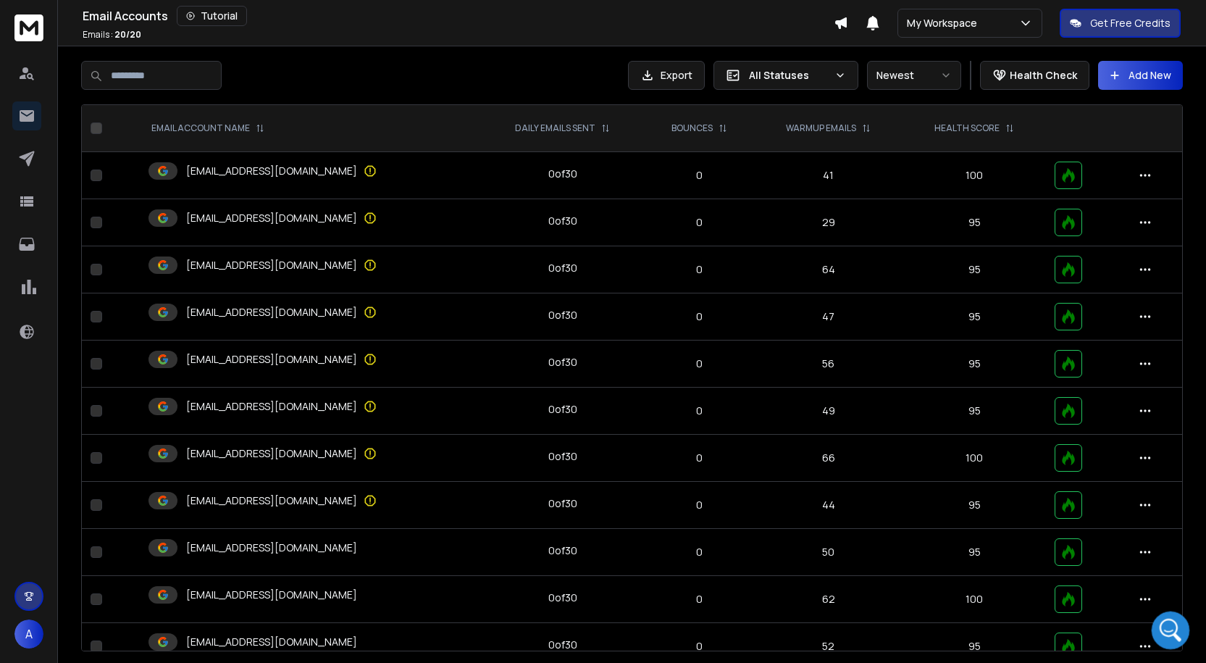
click at [1169, 628] on icon "Open Intercom Messenger" at bounding box center [1169, 628] width 24 height 24
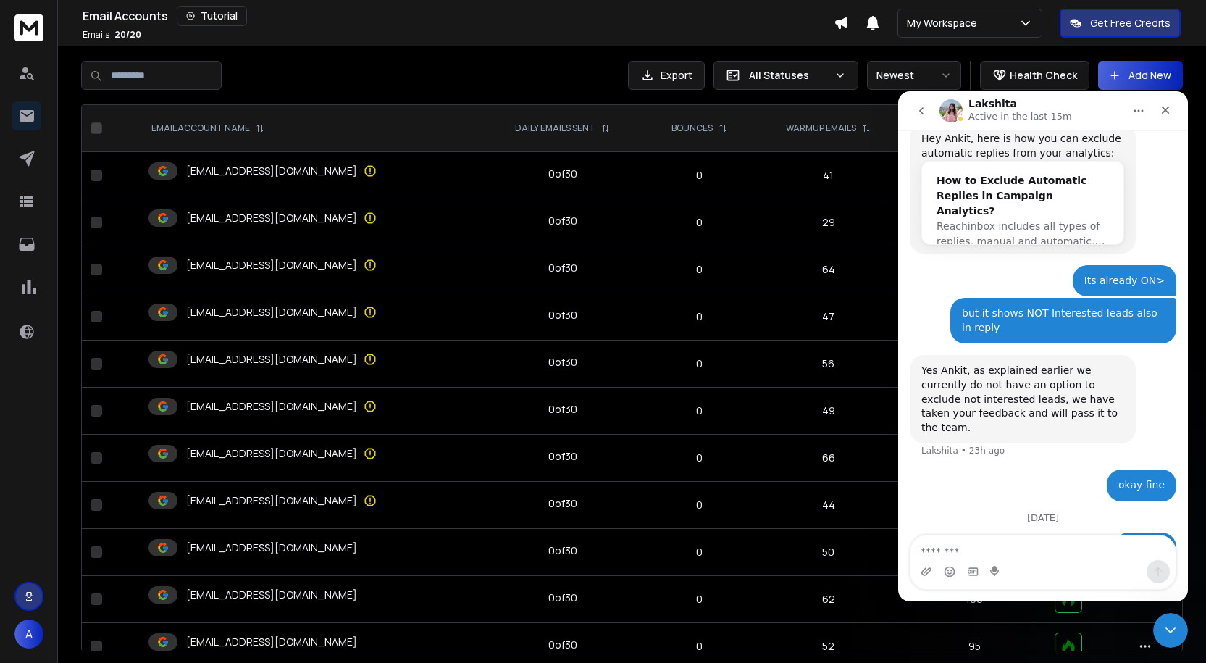
scroll to position [1065, 0]
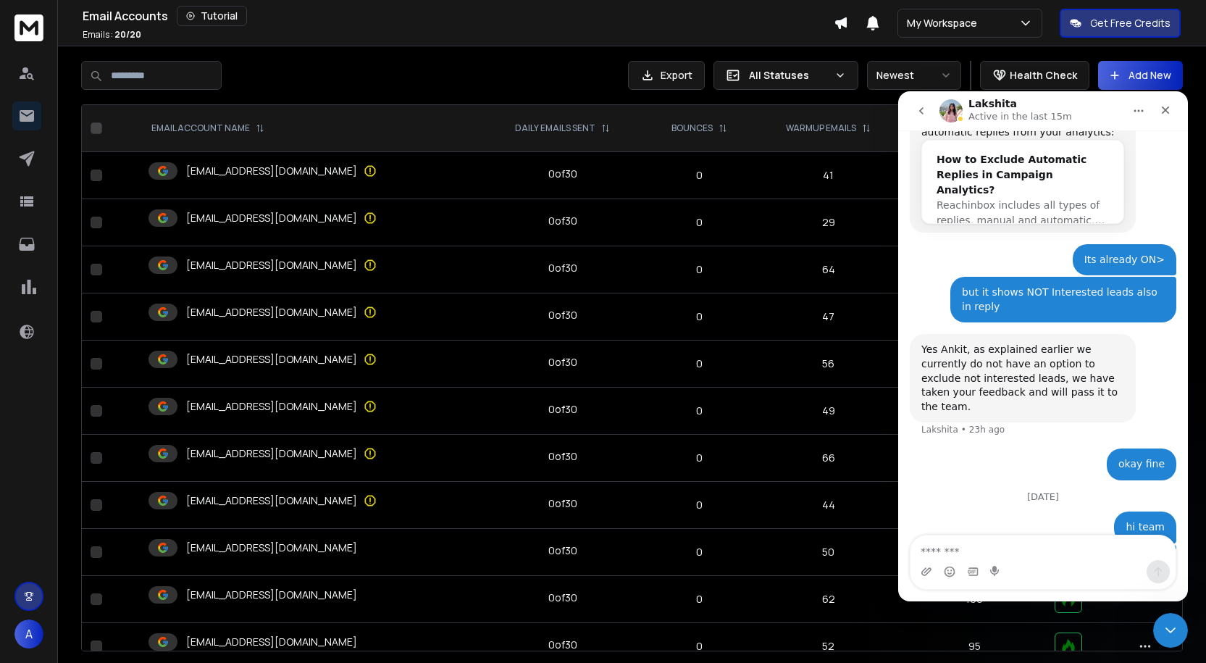
click at [1002, 549] on textarea "Message…" at bounding box center [1042, 547] width 265 height 25
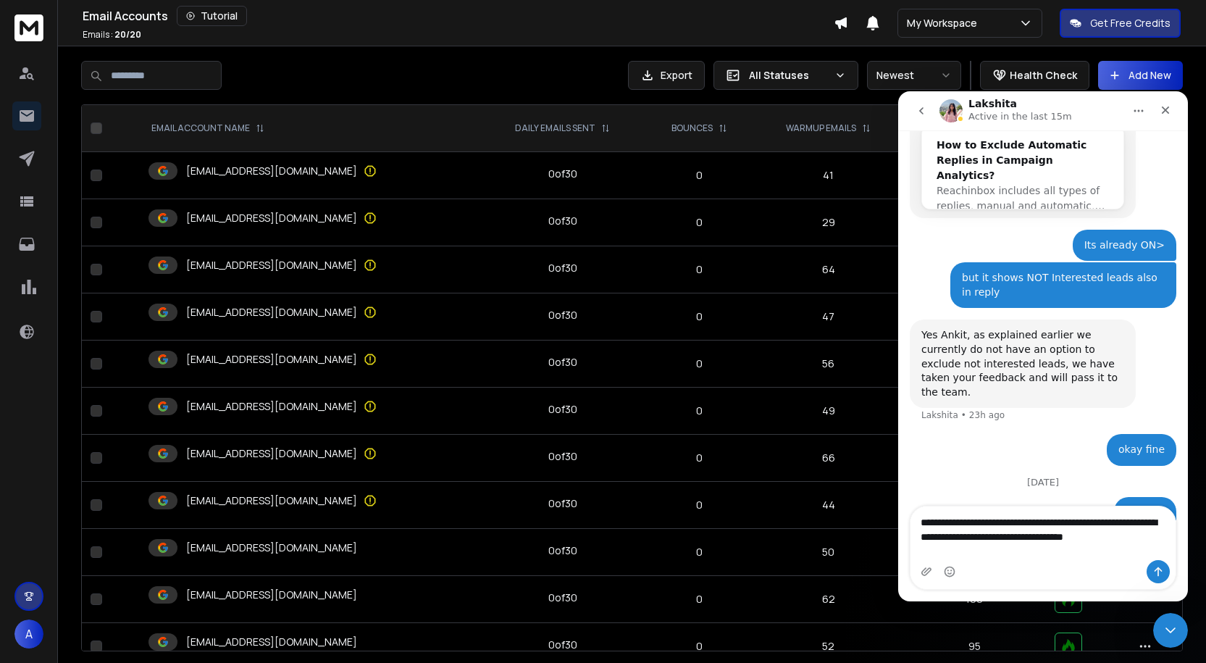
type textarea "**********"
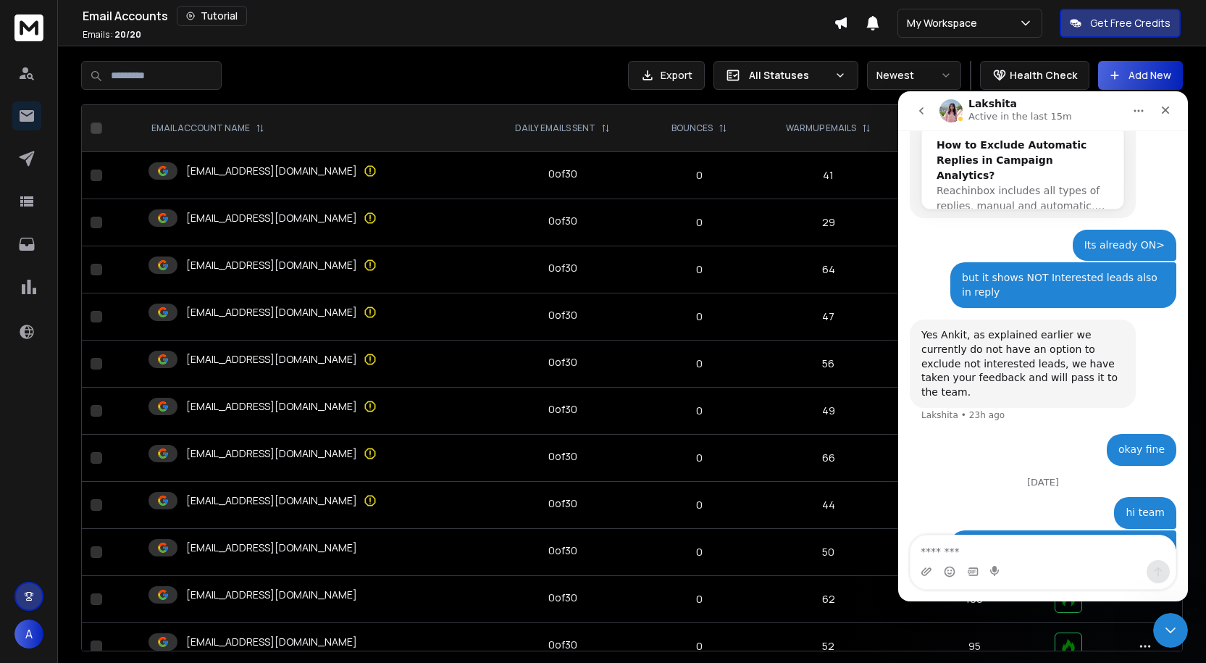
scroll to position [1126, 0]
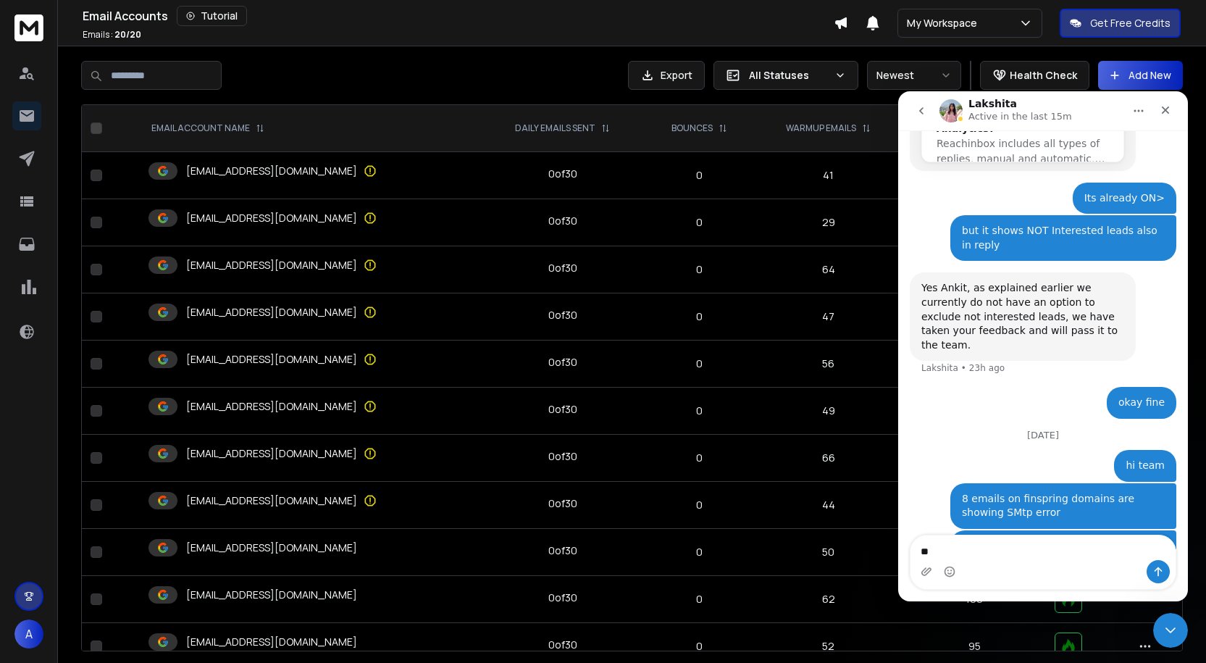
type textarea "*"
type textarea "**********"
